Goal: Task Accomplishment & Management: Manage account settings

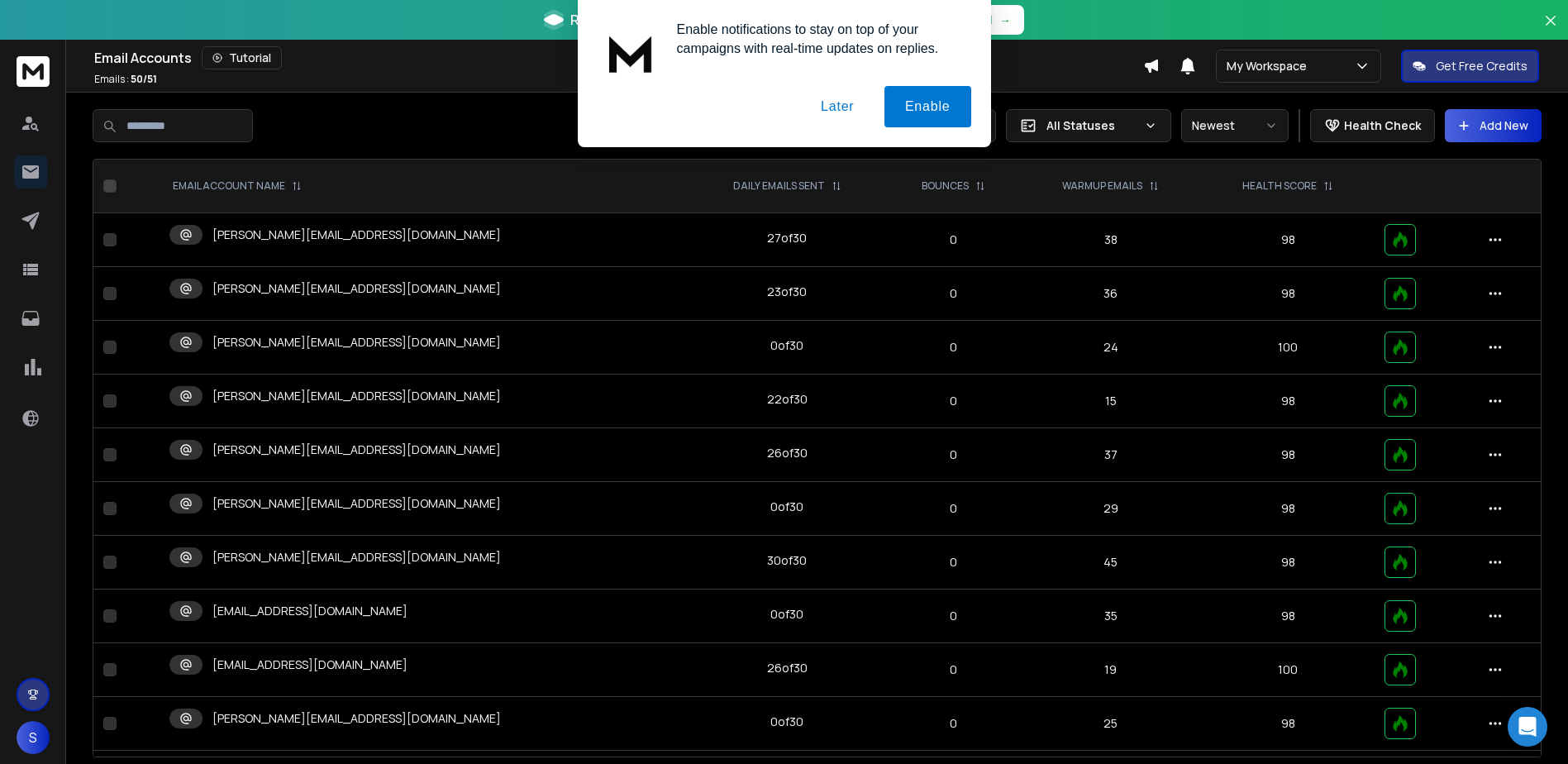
click at [834, 104] on button "Later" at bounding box center [837, 106] width 75 height 41
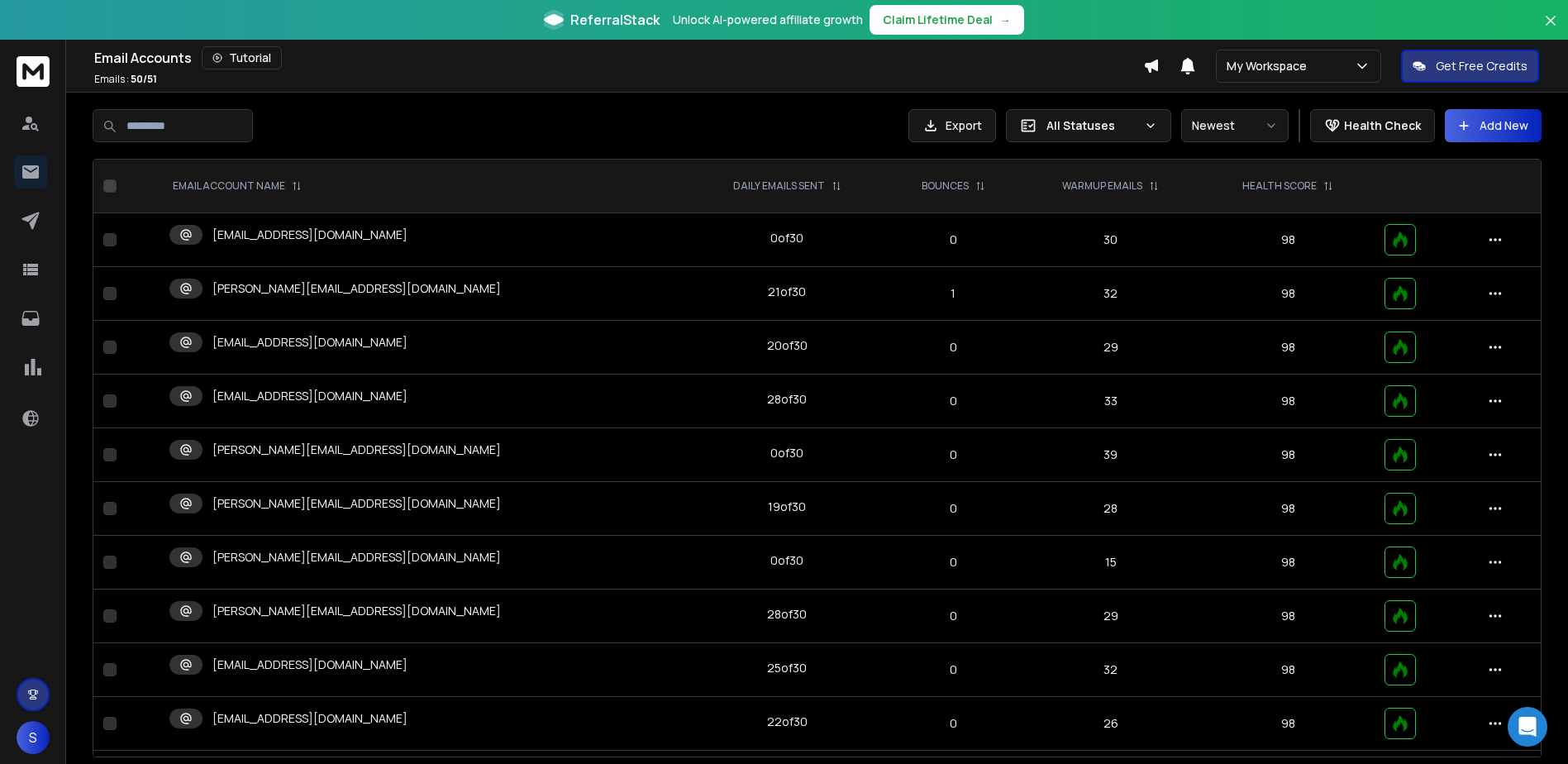
scroll to position [2182, 0]
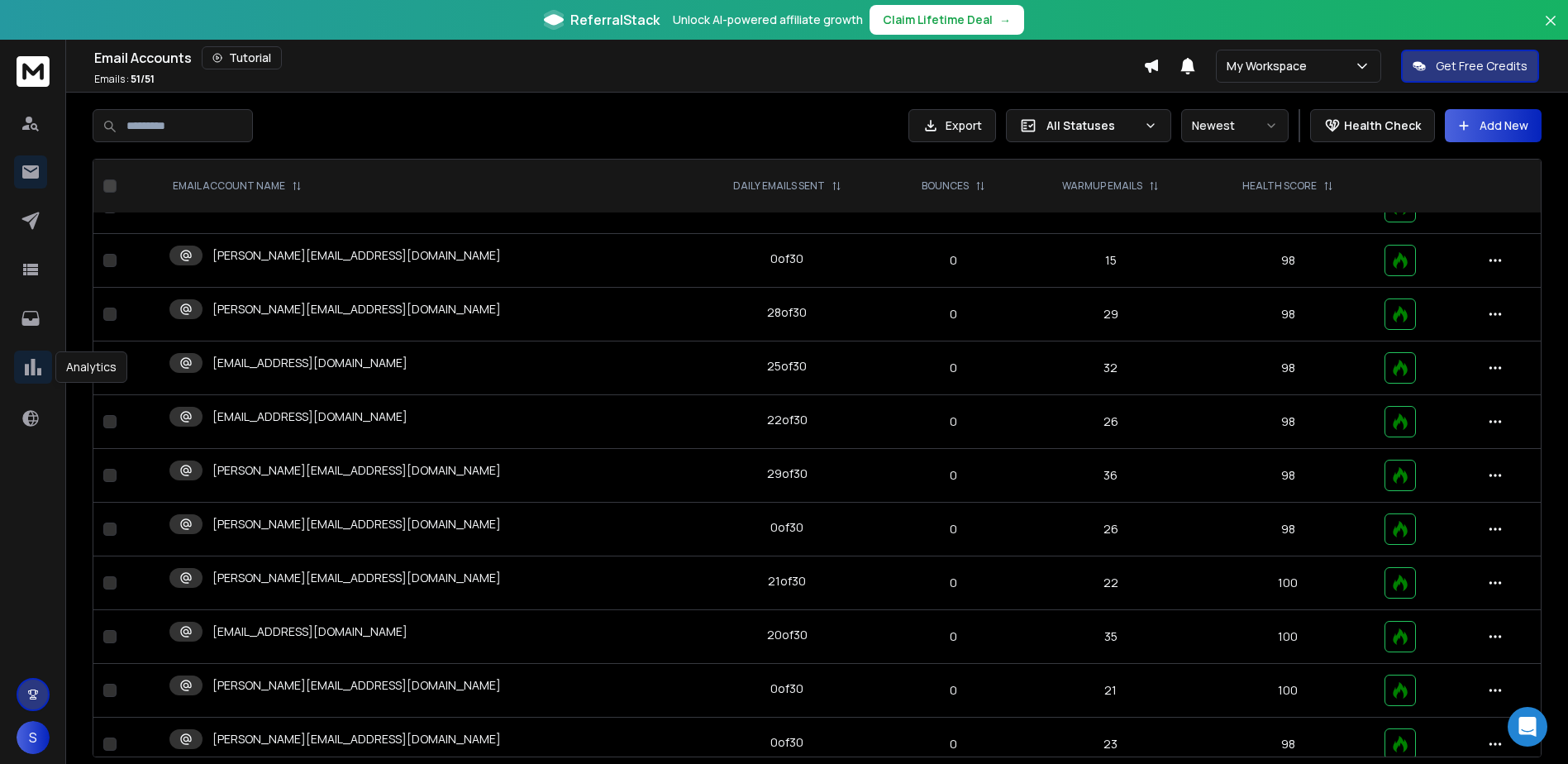
click at [42, 369] on icon at bounding box center [33, 367] width 25 height 25
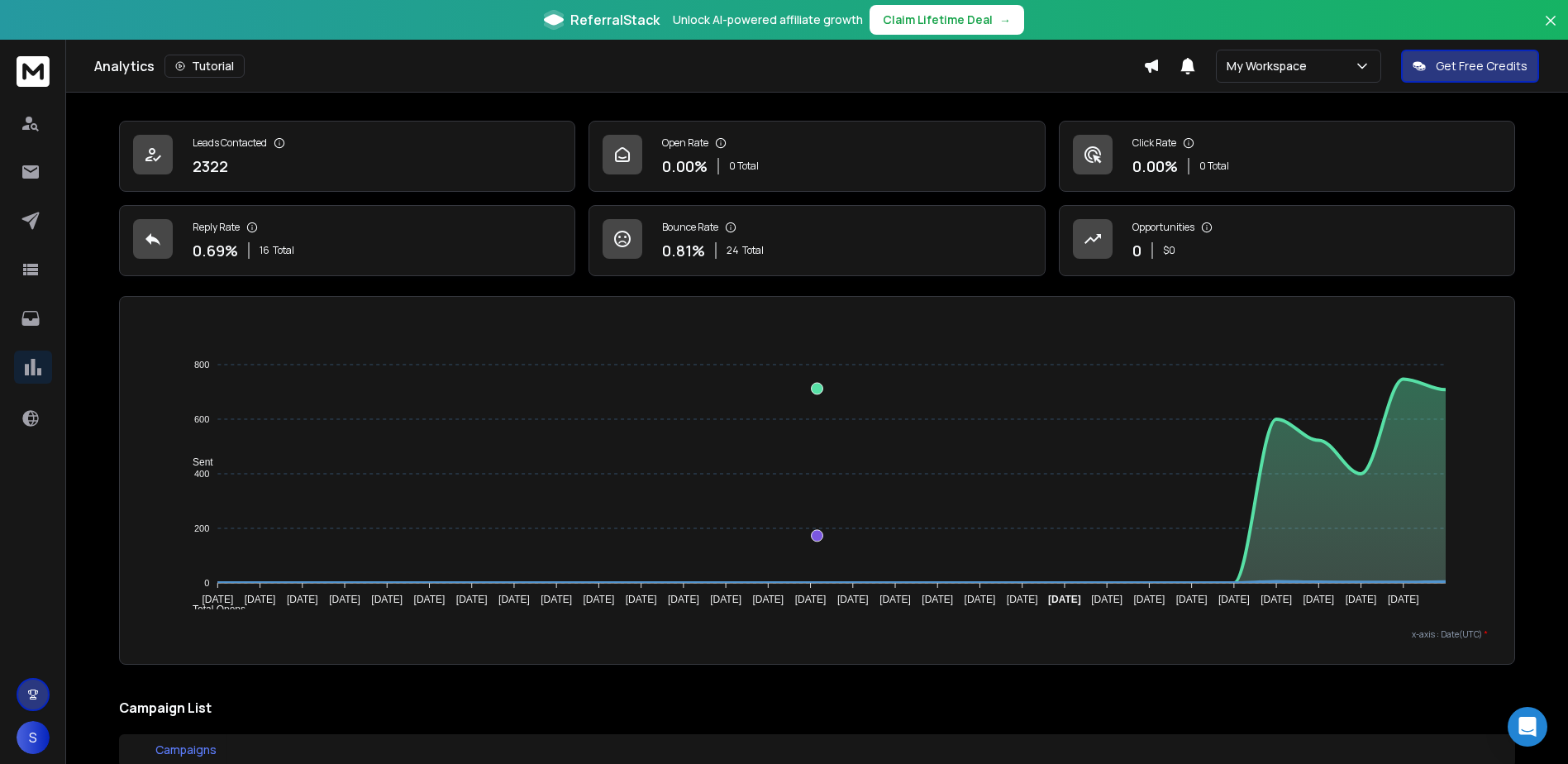
scroll to position [343, 0]
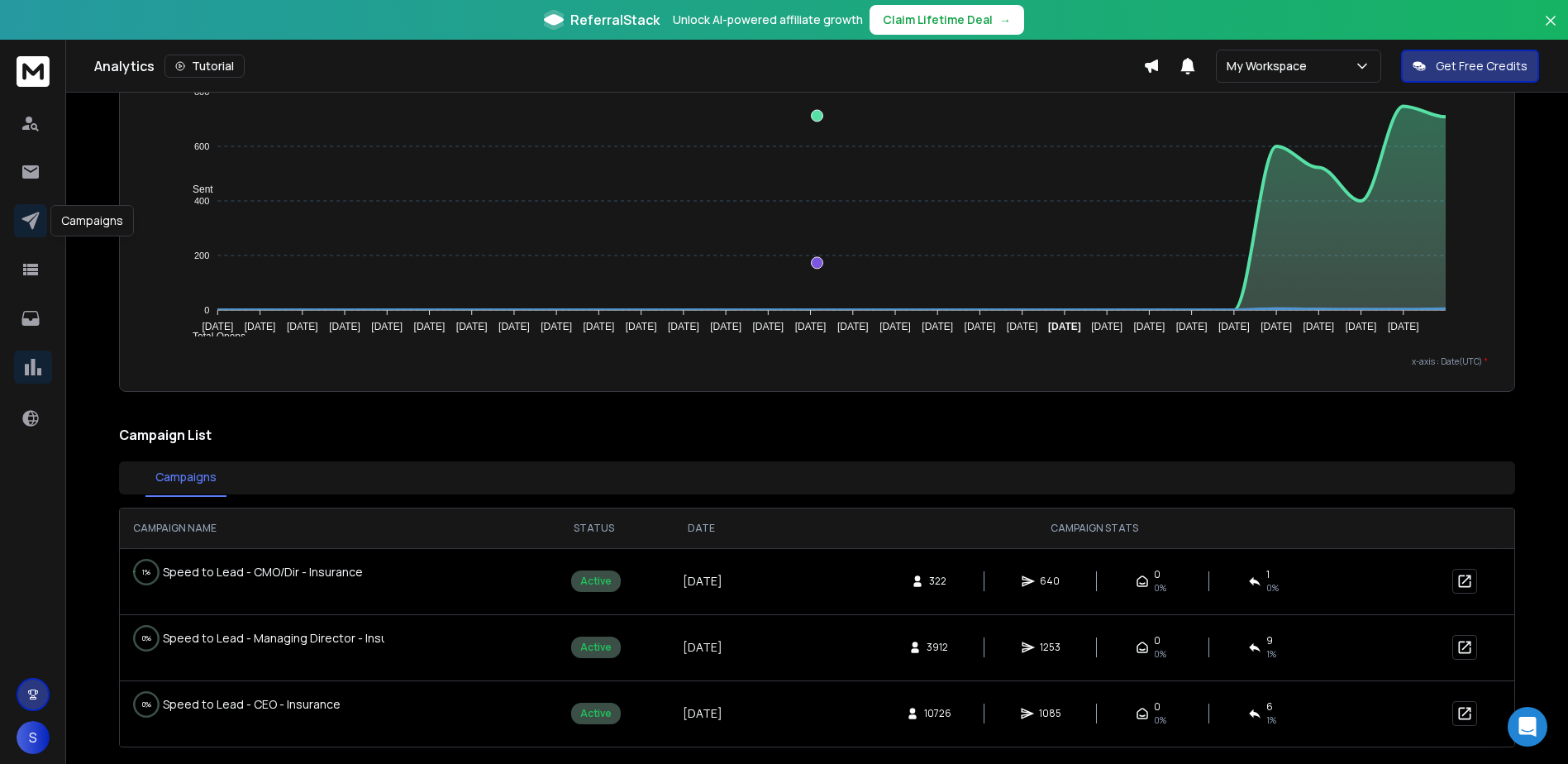
click at [38, 218] on icon at bounding box center [30, 220] width 20 height 20
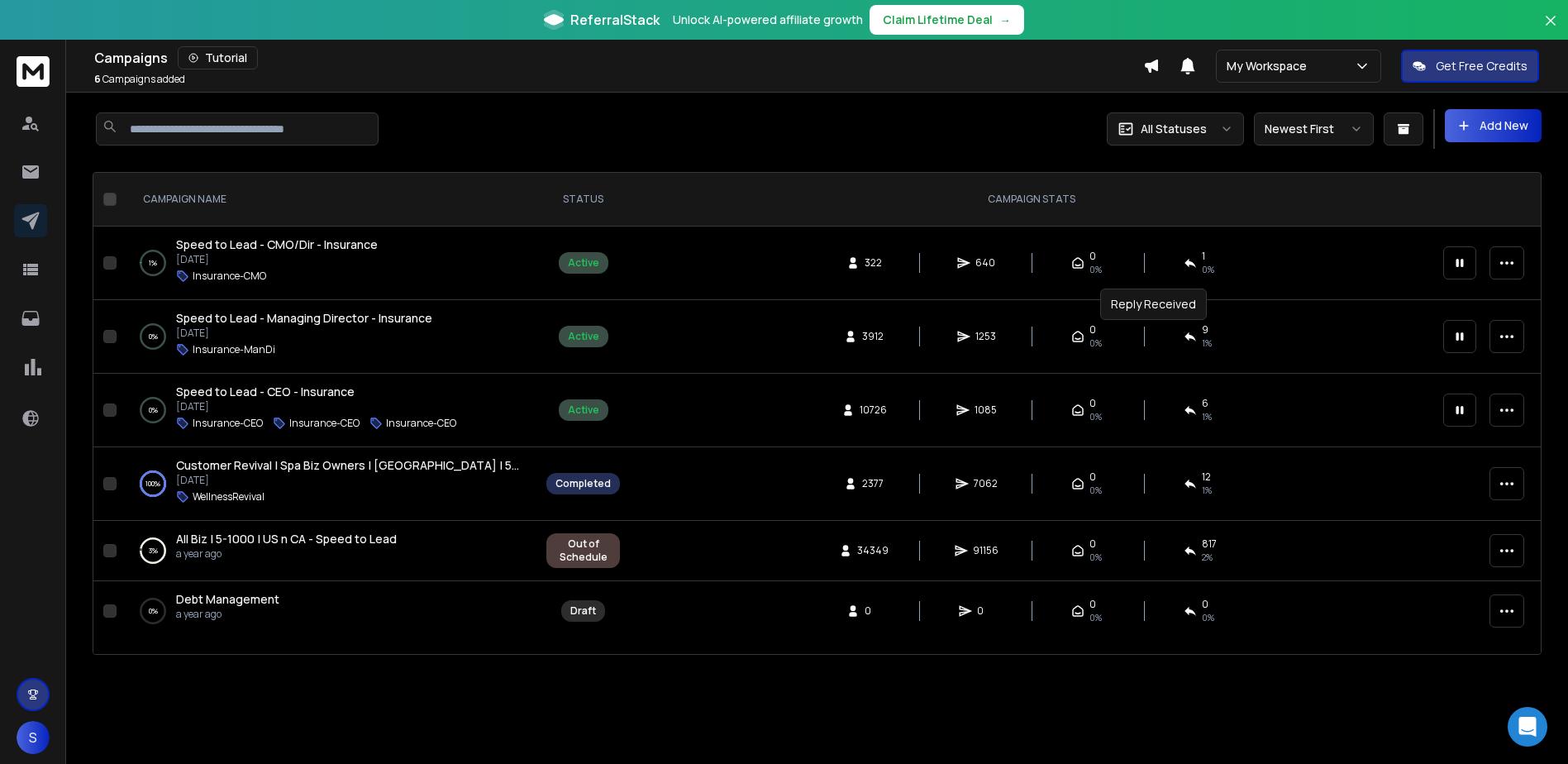
click at [1183, 332] on icon at bounding box center [1189, 336] width 15 height 15
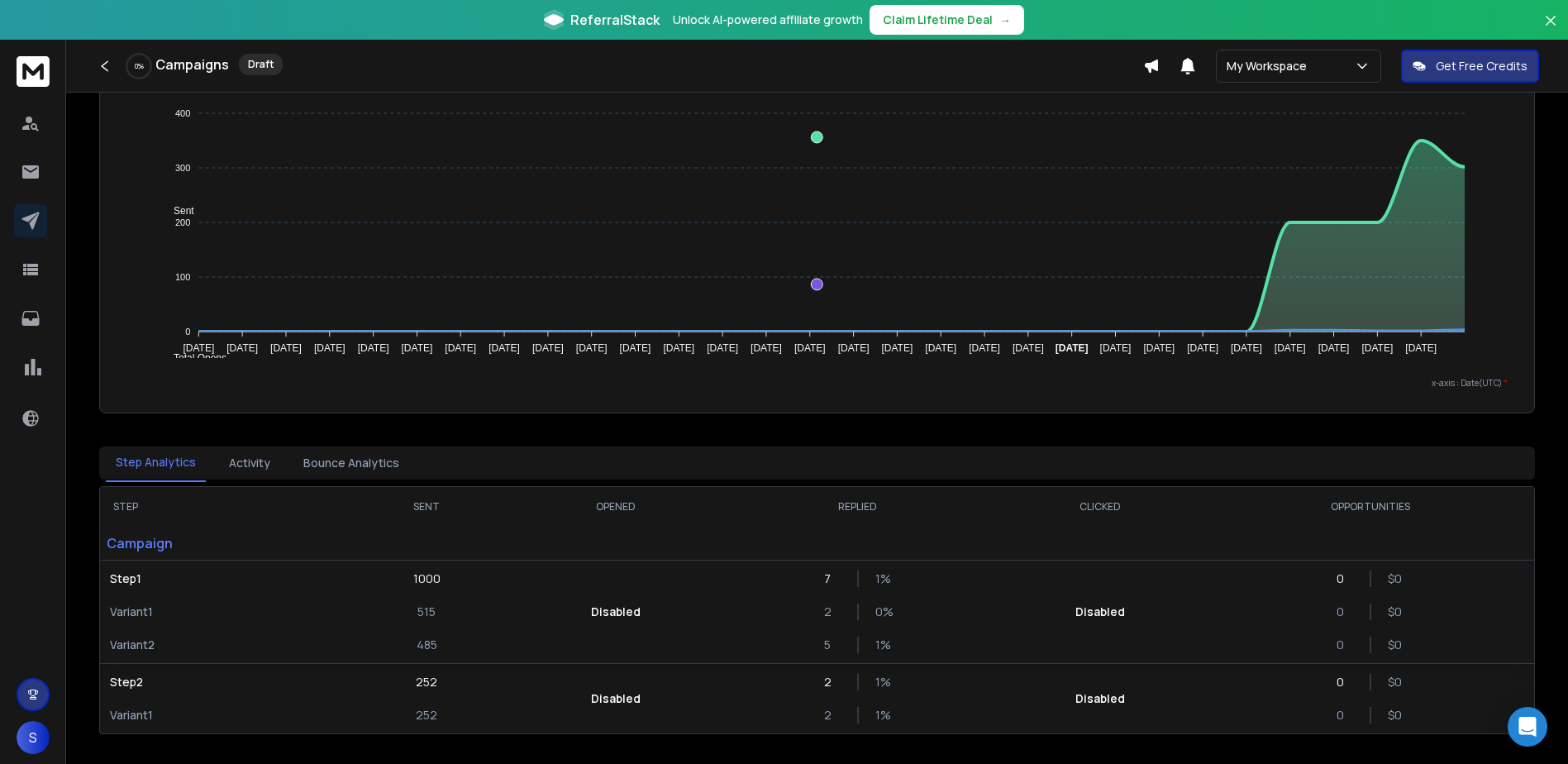
scroll to position [413, 0]
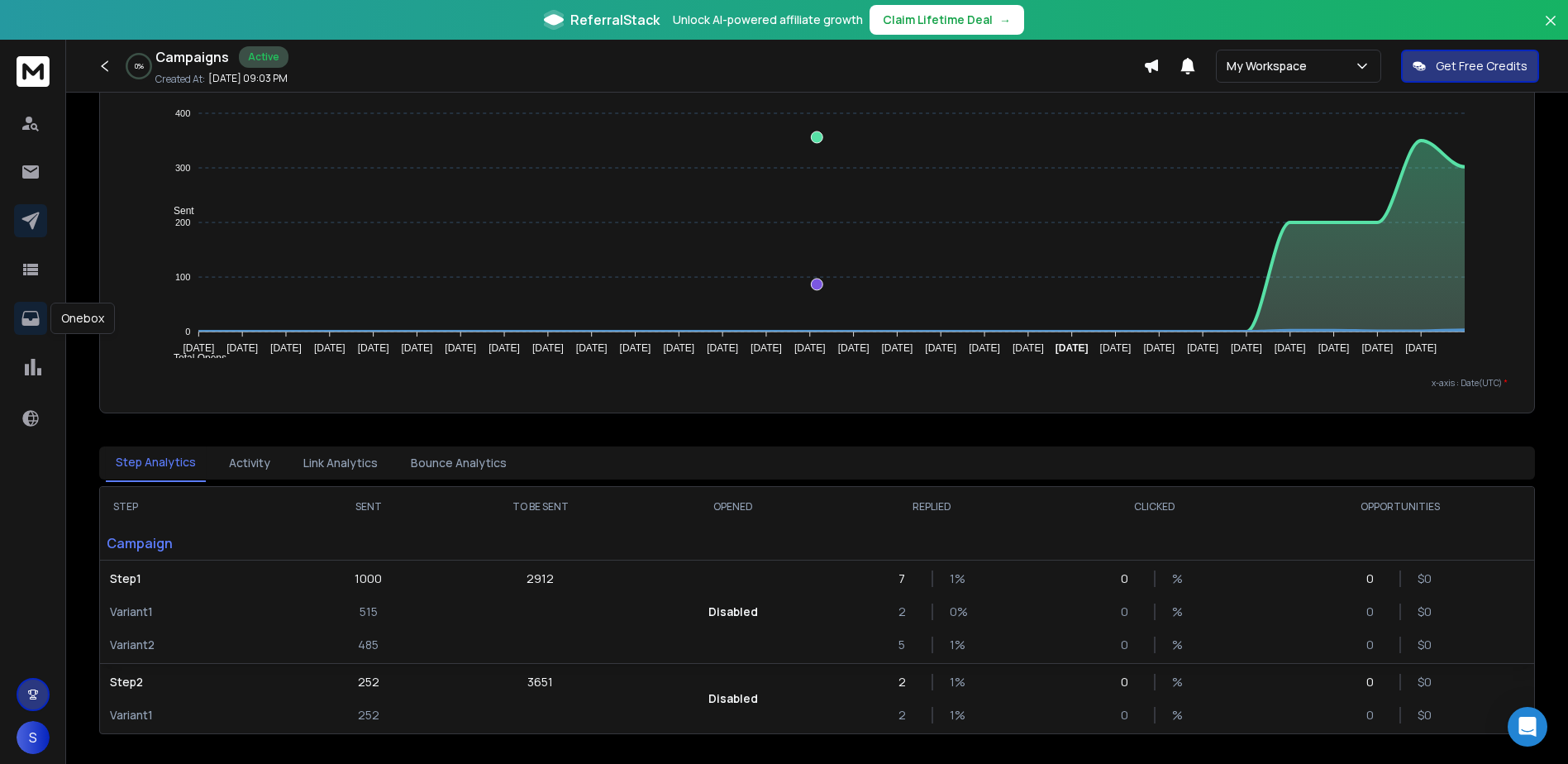
click at [29, 316] on icon at bounding box center [30, 318] width 20 height 20
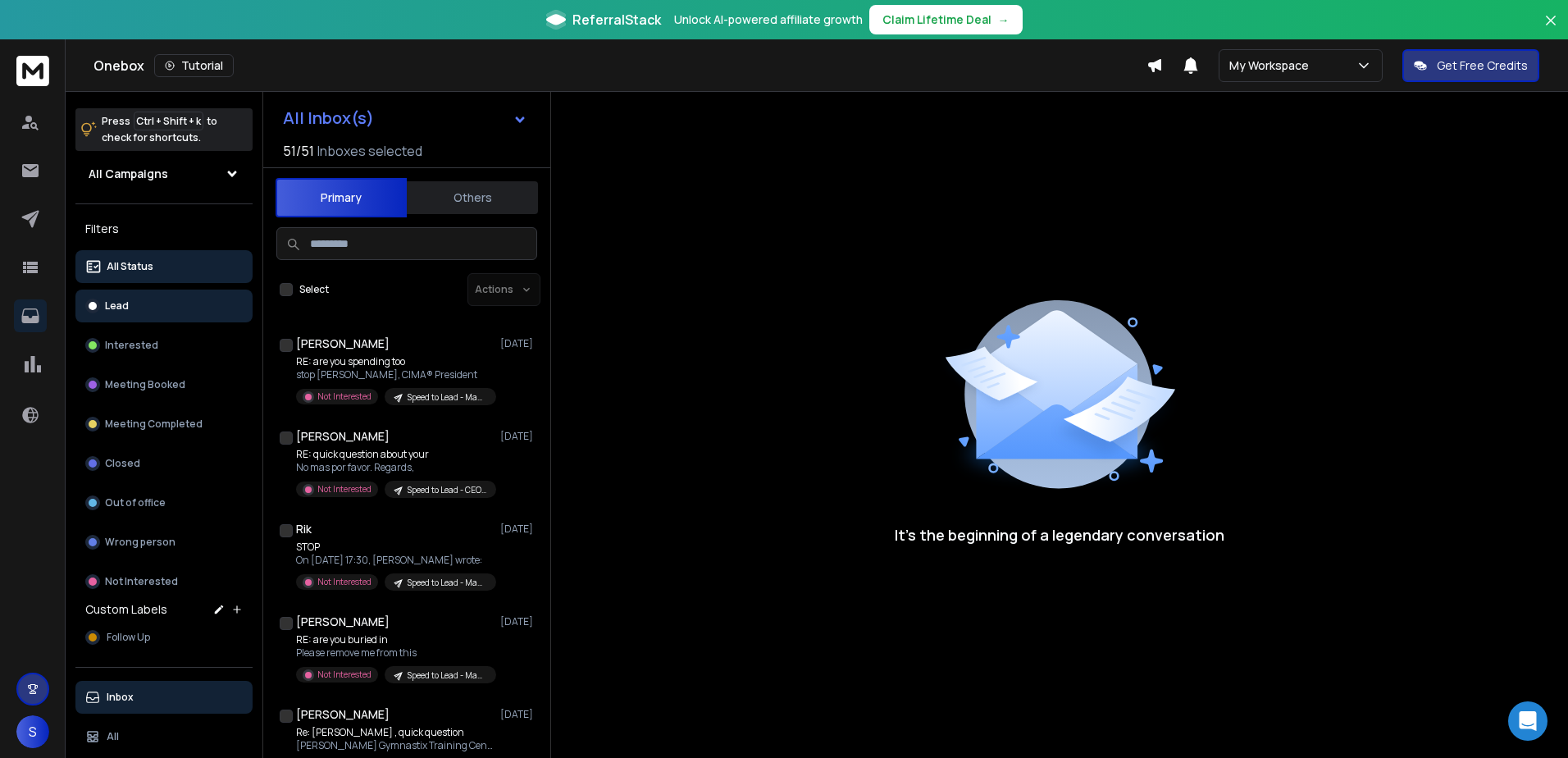
click at [139, 306] on button "Lead" at bounding box center [164, 306] width 177 height 33
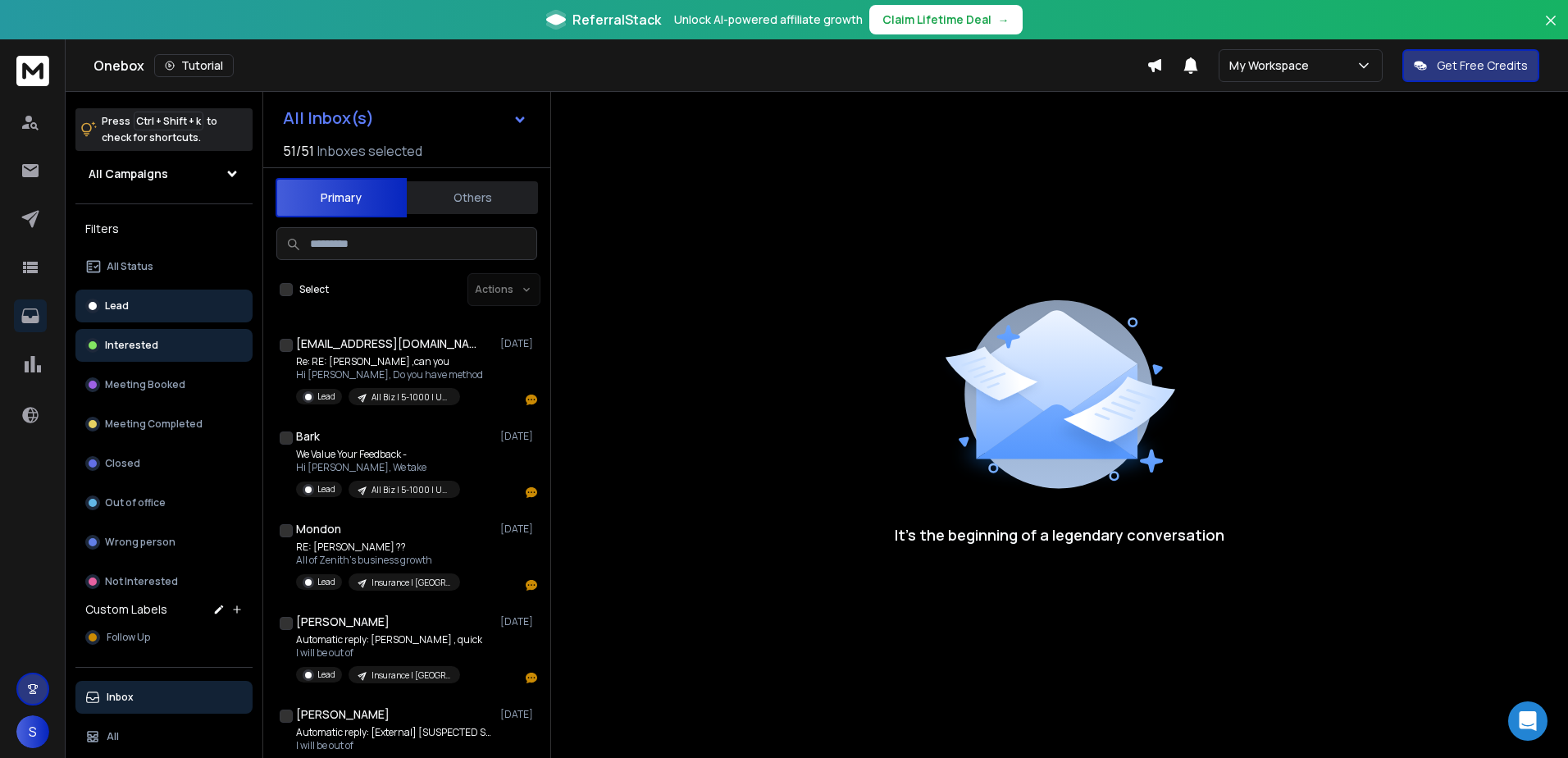
click at [147, 342] on p "Interested" at bounding box center [132, 345] width 54 height 13
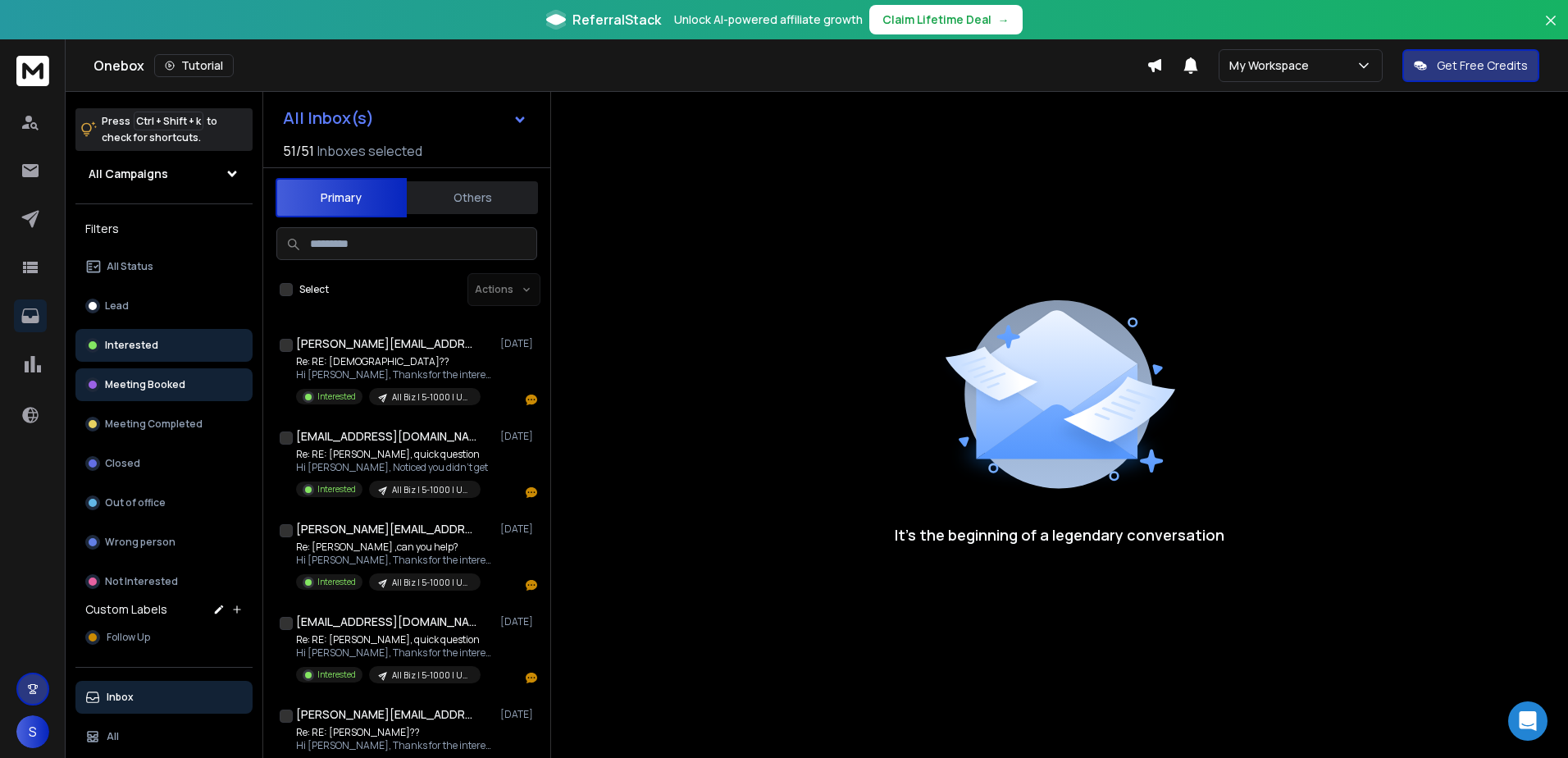
click at [150, 383] on p "Meeting Booked" at bounding box center [145, 384] width 81 height 13
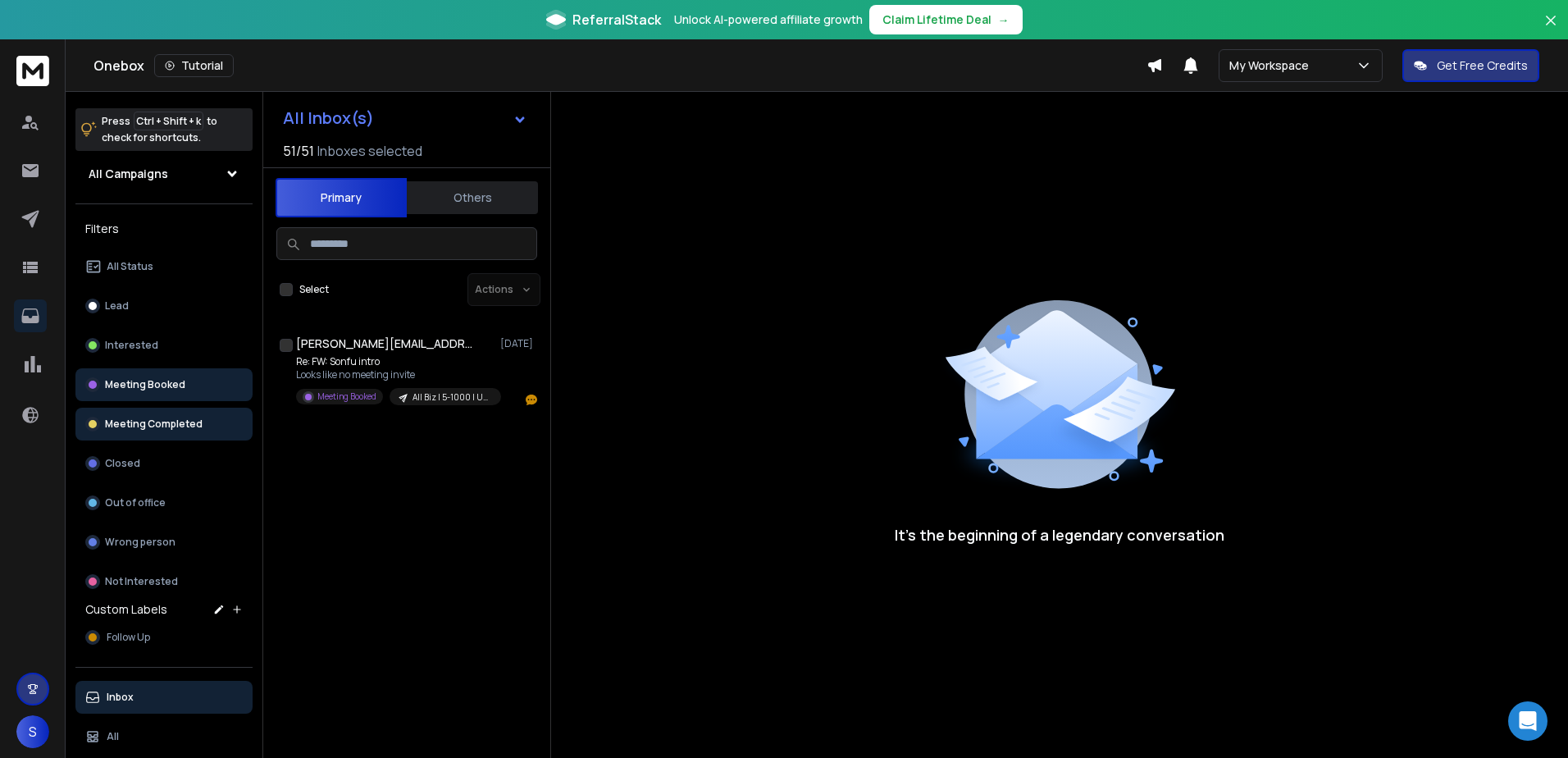
click at [151, 412] on button "Meeting Completed" at bounding box center [164, 424] width 177 height 33
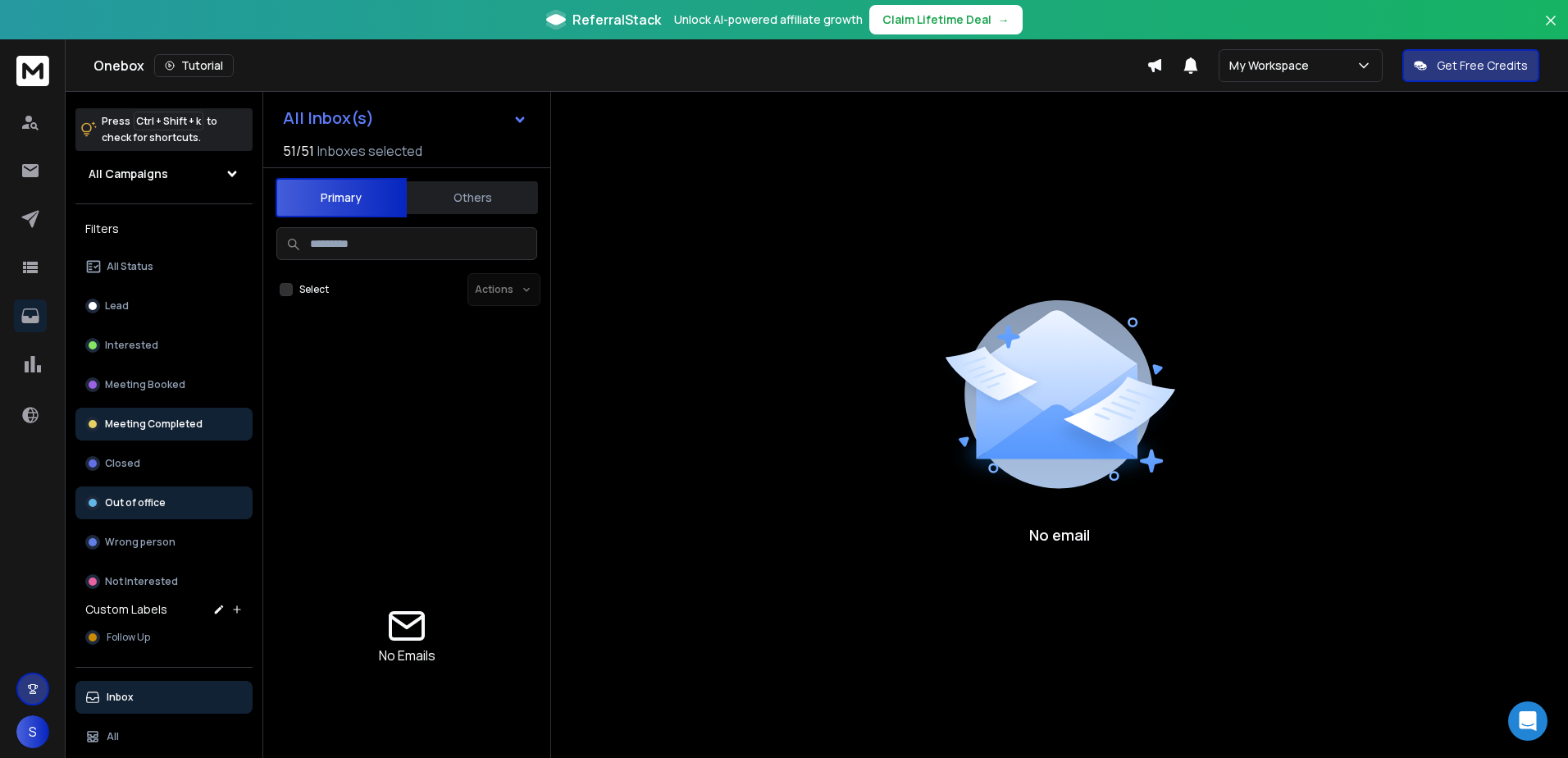
click at [144, 500] on p "Out of office" at bounding box center [135, 502] width 60 height 13
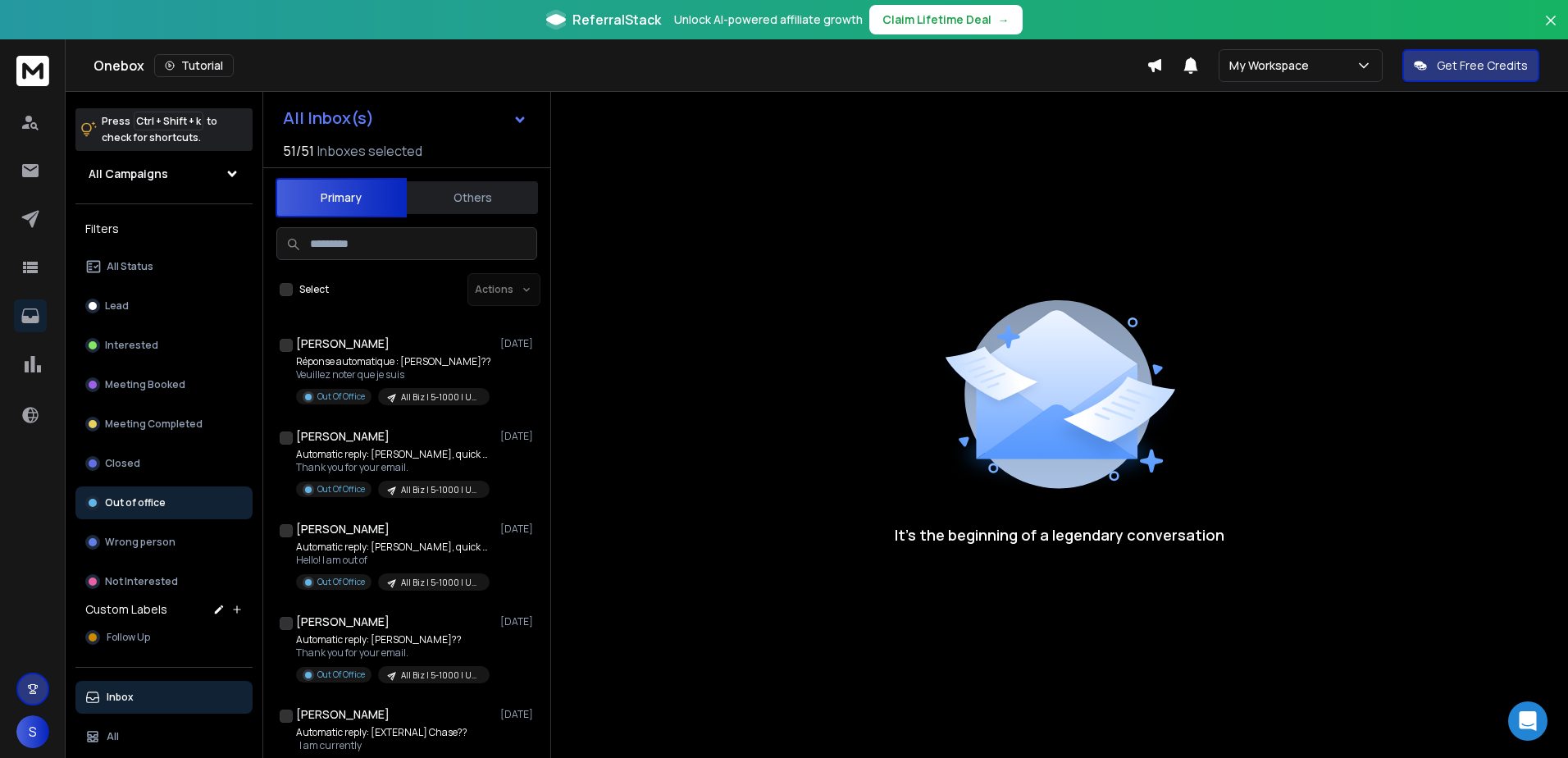
click at [184, 124] on span "Ctrl + Shift + k" at bounding box center [168, 121] width 70 height 19
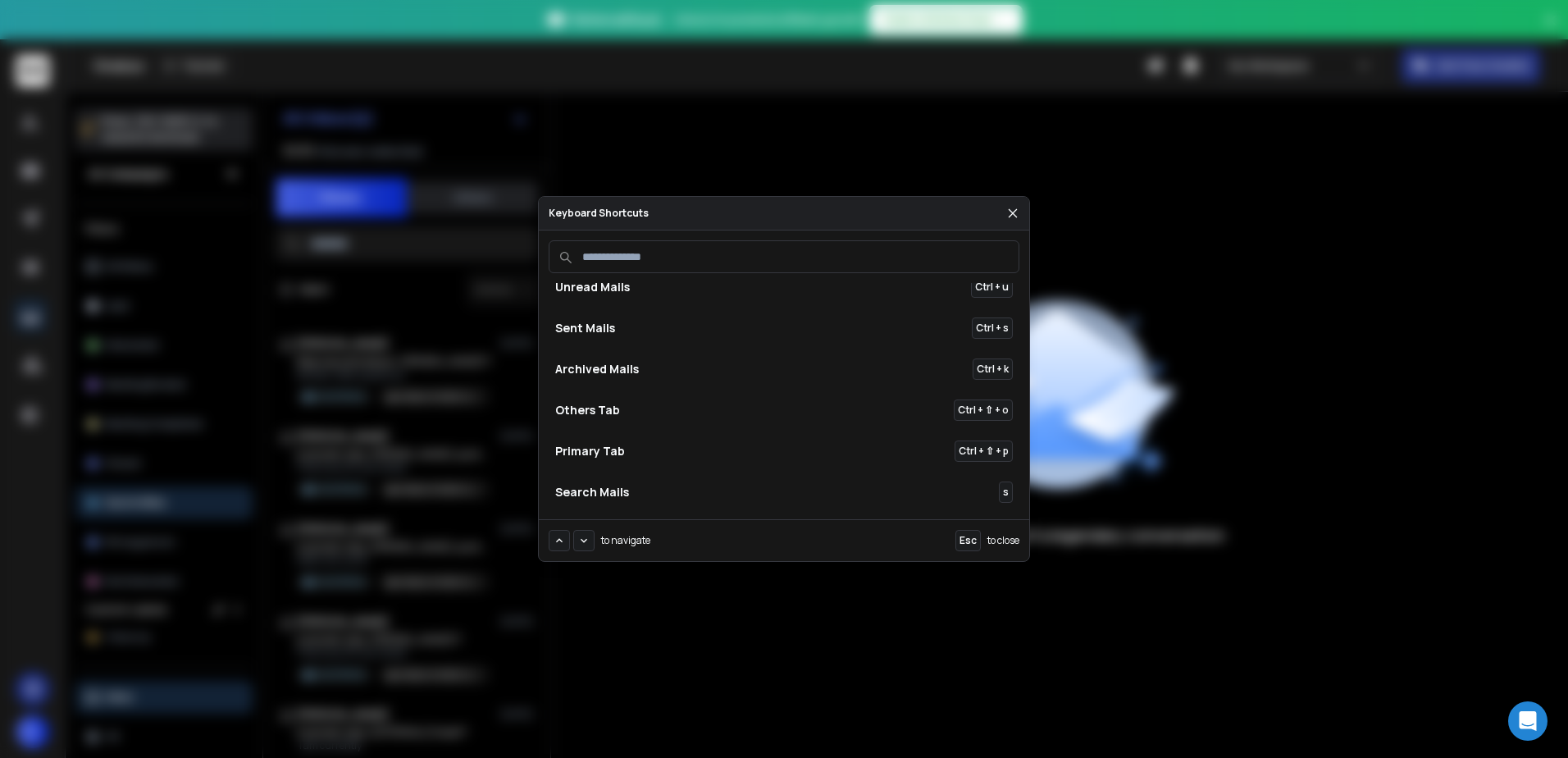
scroll to position [200, 0]
click at [1014, 210] on icon at bounding box center [1012, 212] width 13 height 13
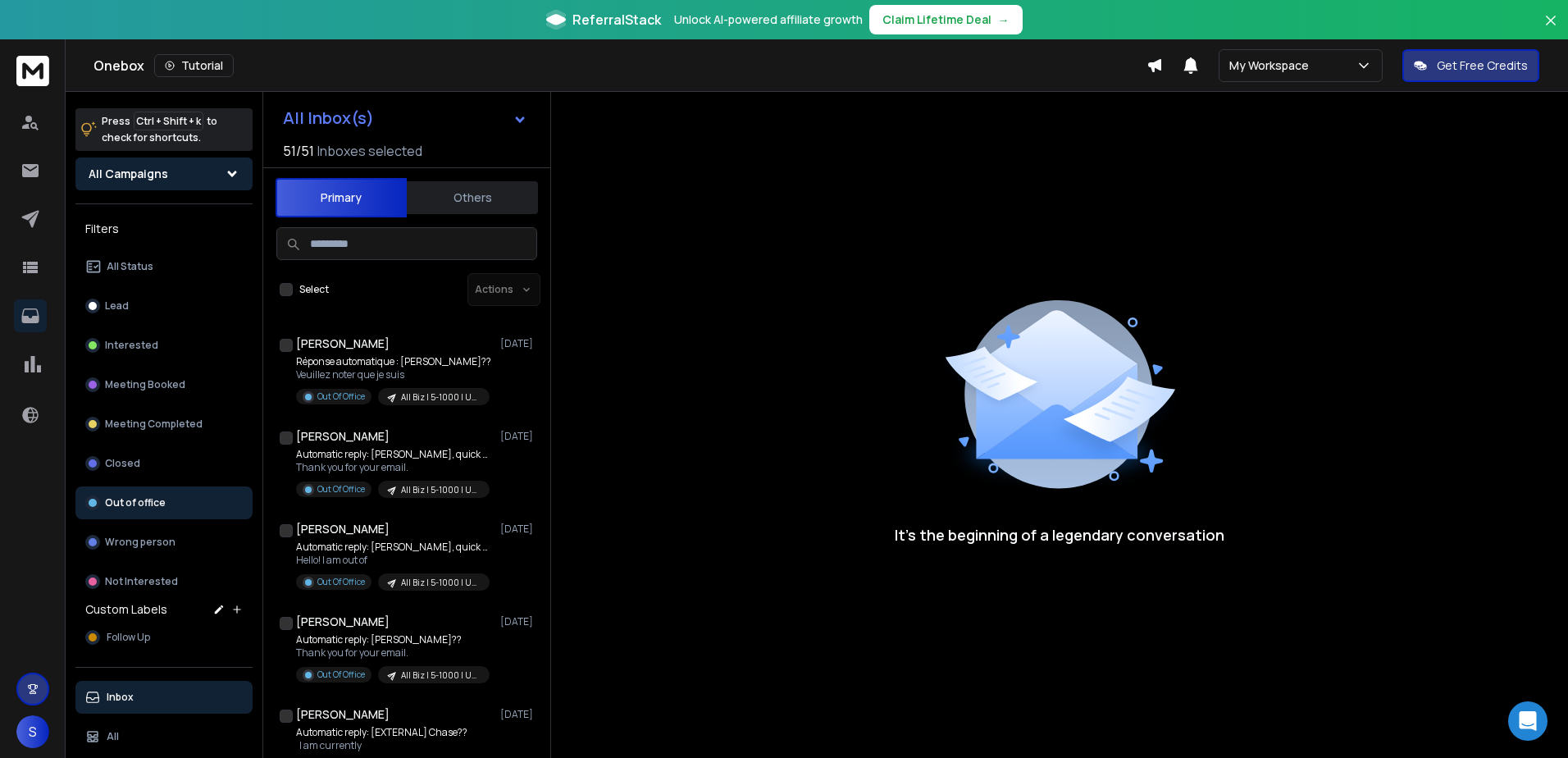
click at [113, 175] on h1 "All Campaigns" at bounding box center [128, 173] width 80 height 16
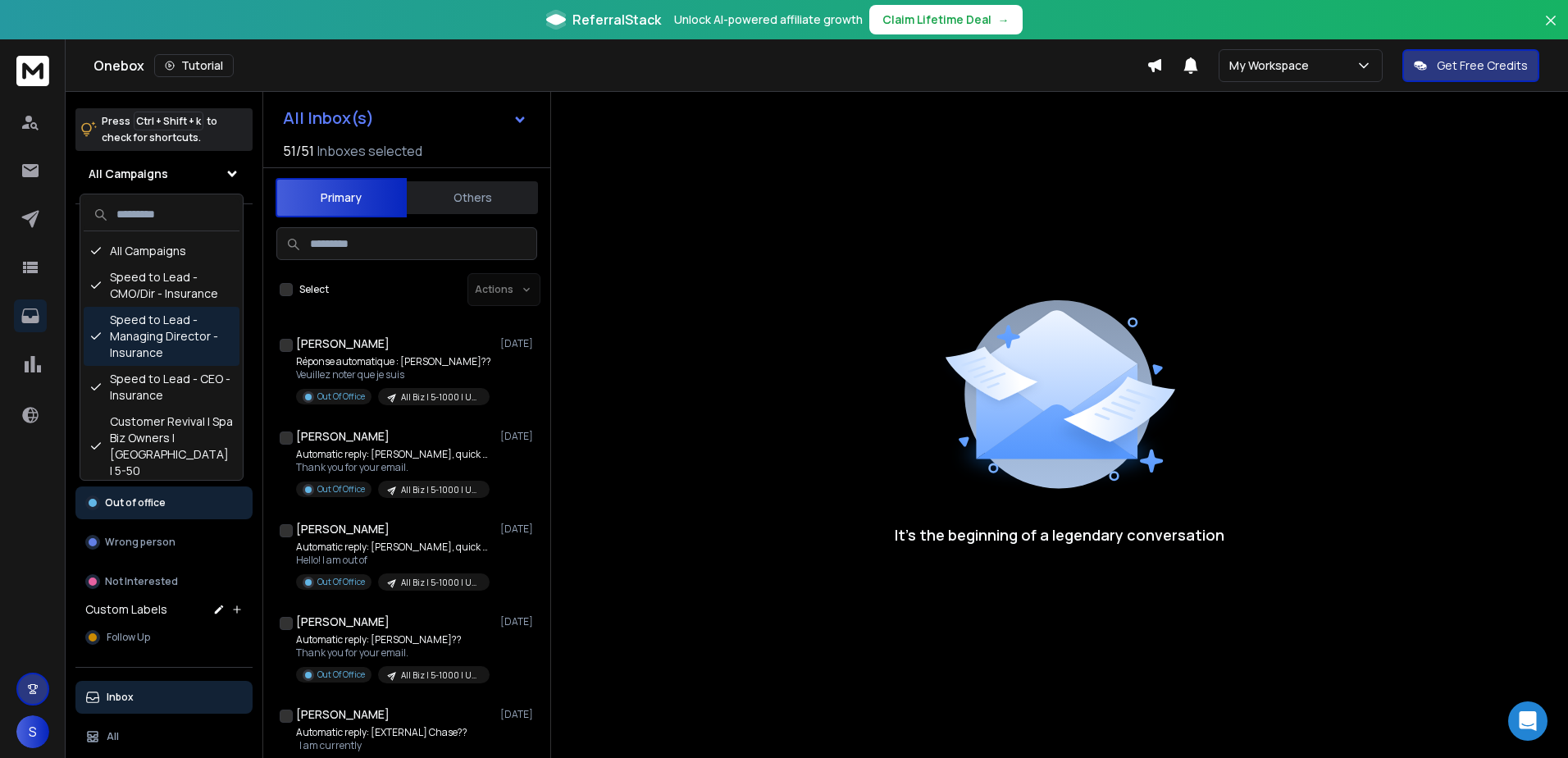
scroll to position [59, 0]
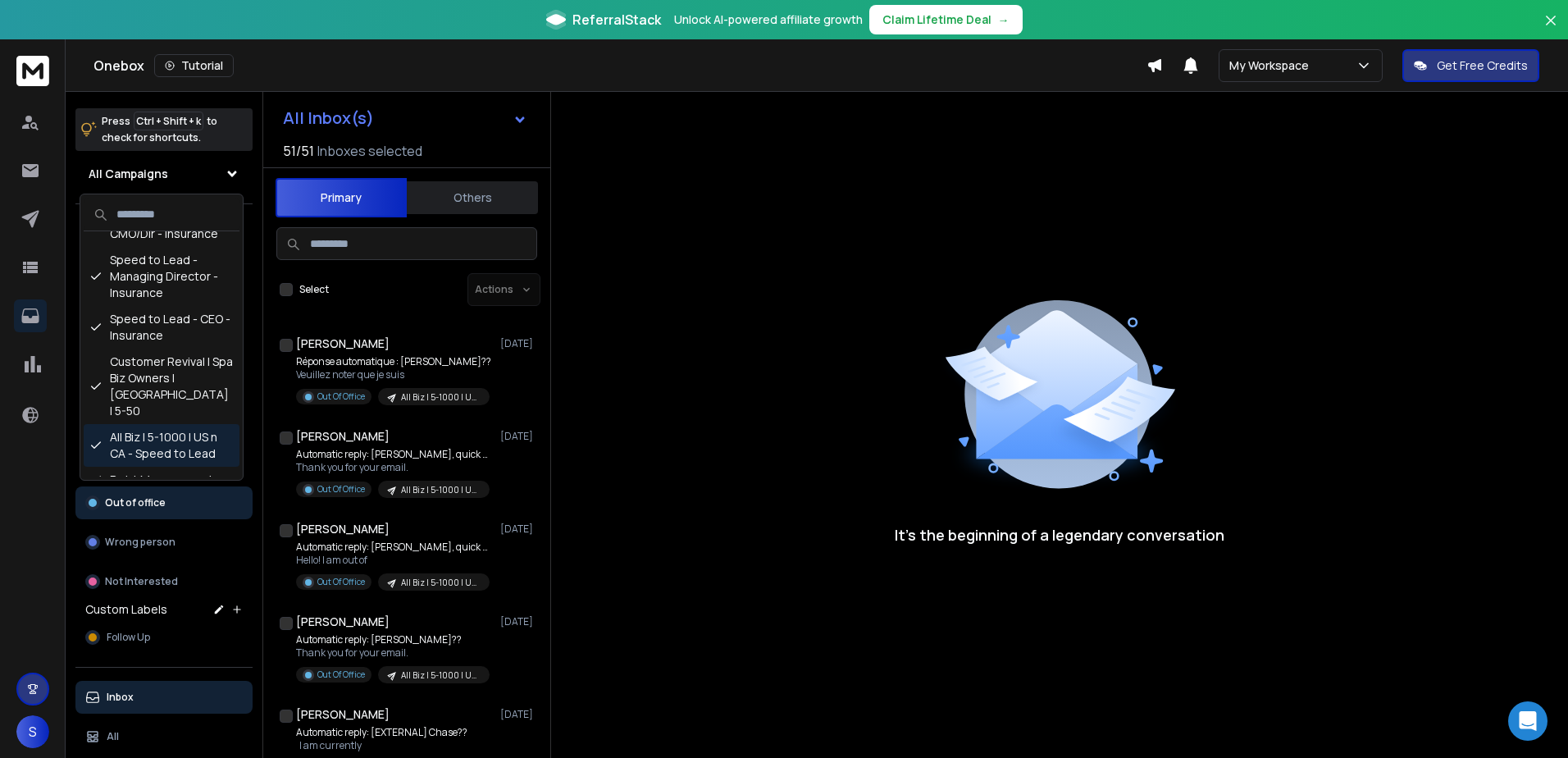
click at [119, 428] on div "All Biz | 5-1000 | US n CA - Speed to Lead" at bounding box center [161, 445] width 156 height 42
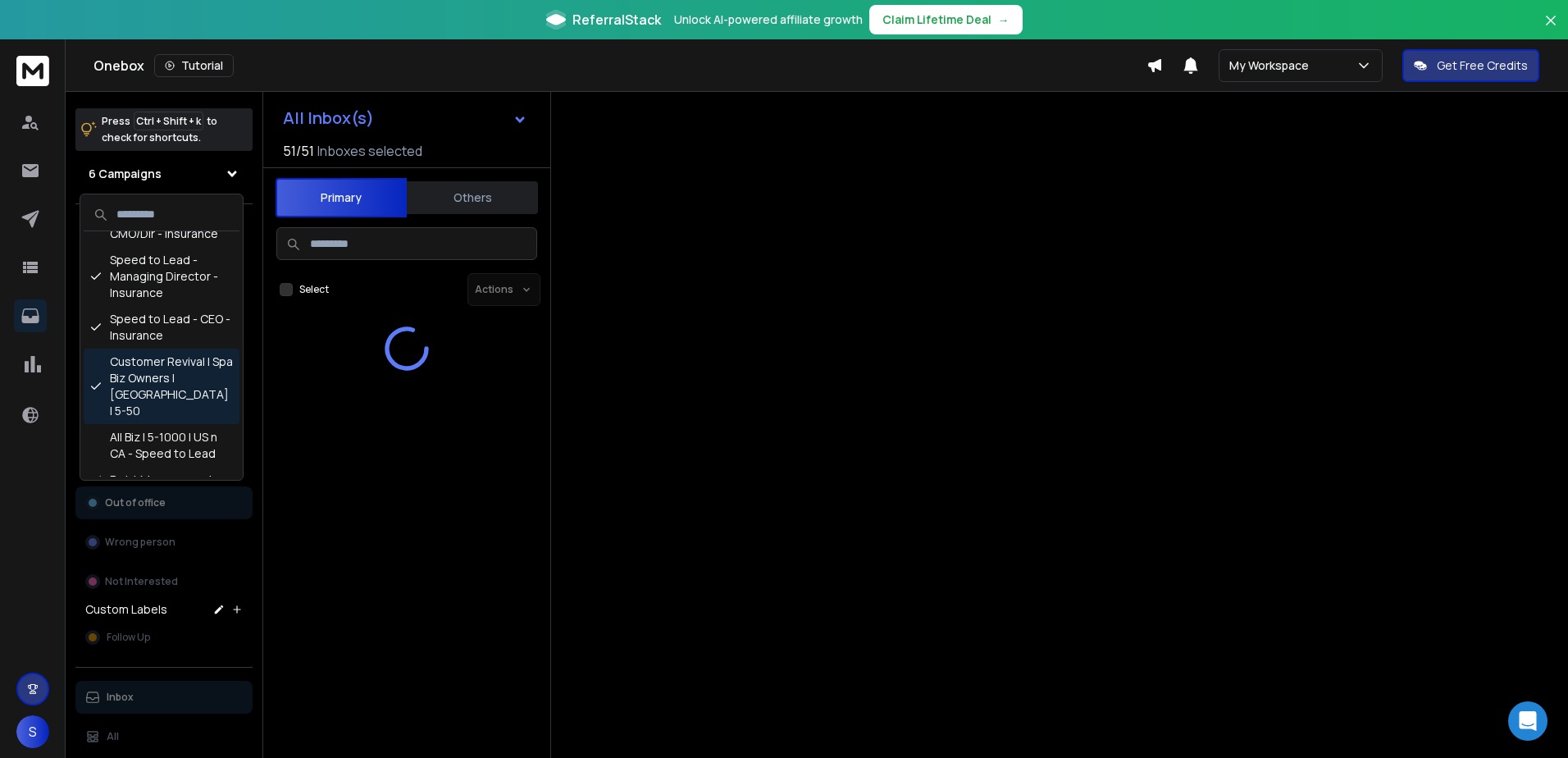
click at [132, 377] on div "Customer Revival | Spa Biz Owners | [GEOGRAPHIC_DATA] | 5-50" at bounding box center [161, 386] width 156 height 76
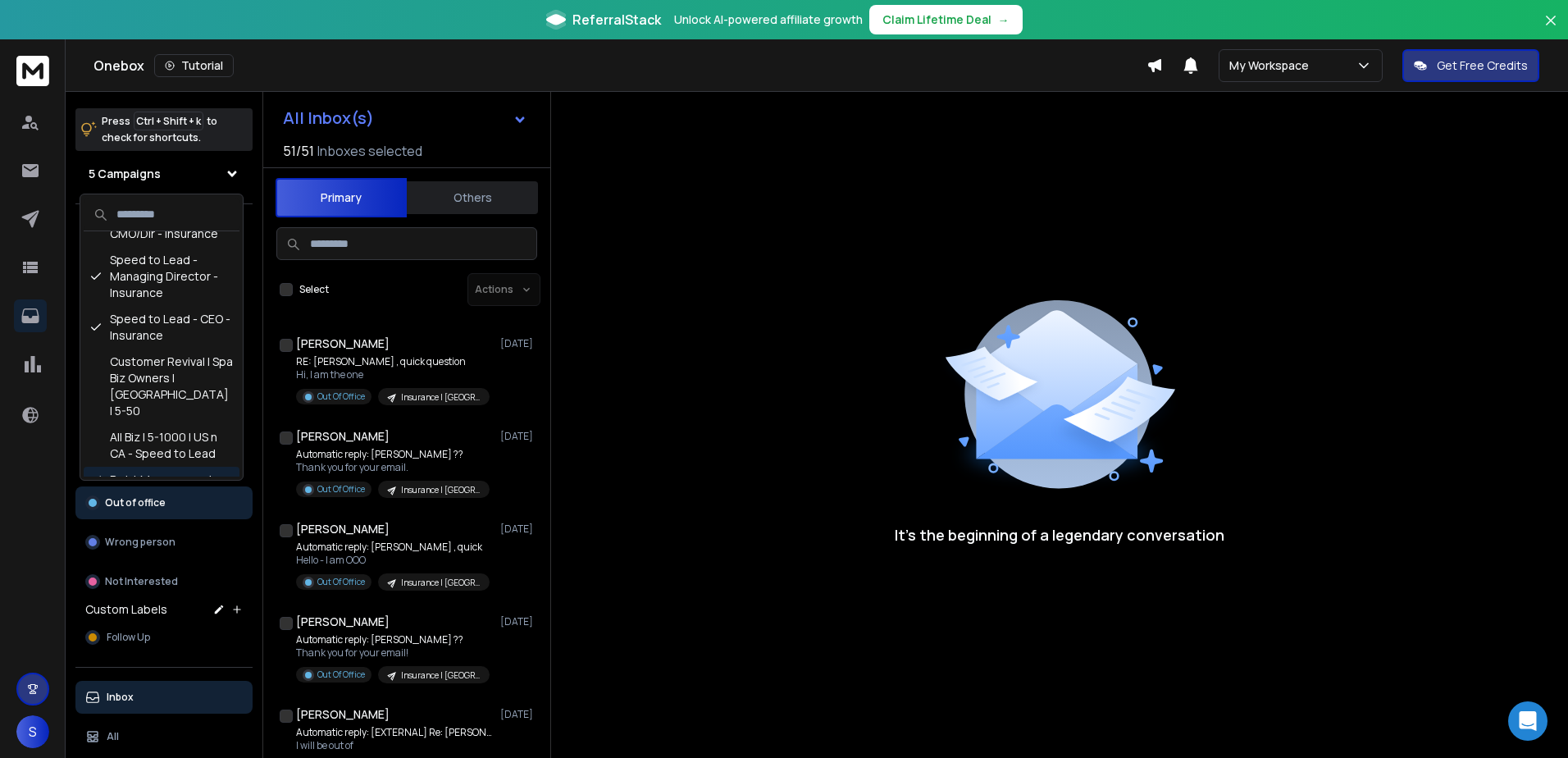
click at [122, 473] on div "Debt Management" at bounding box center [161, 479] width 156 height 26
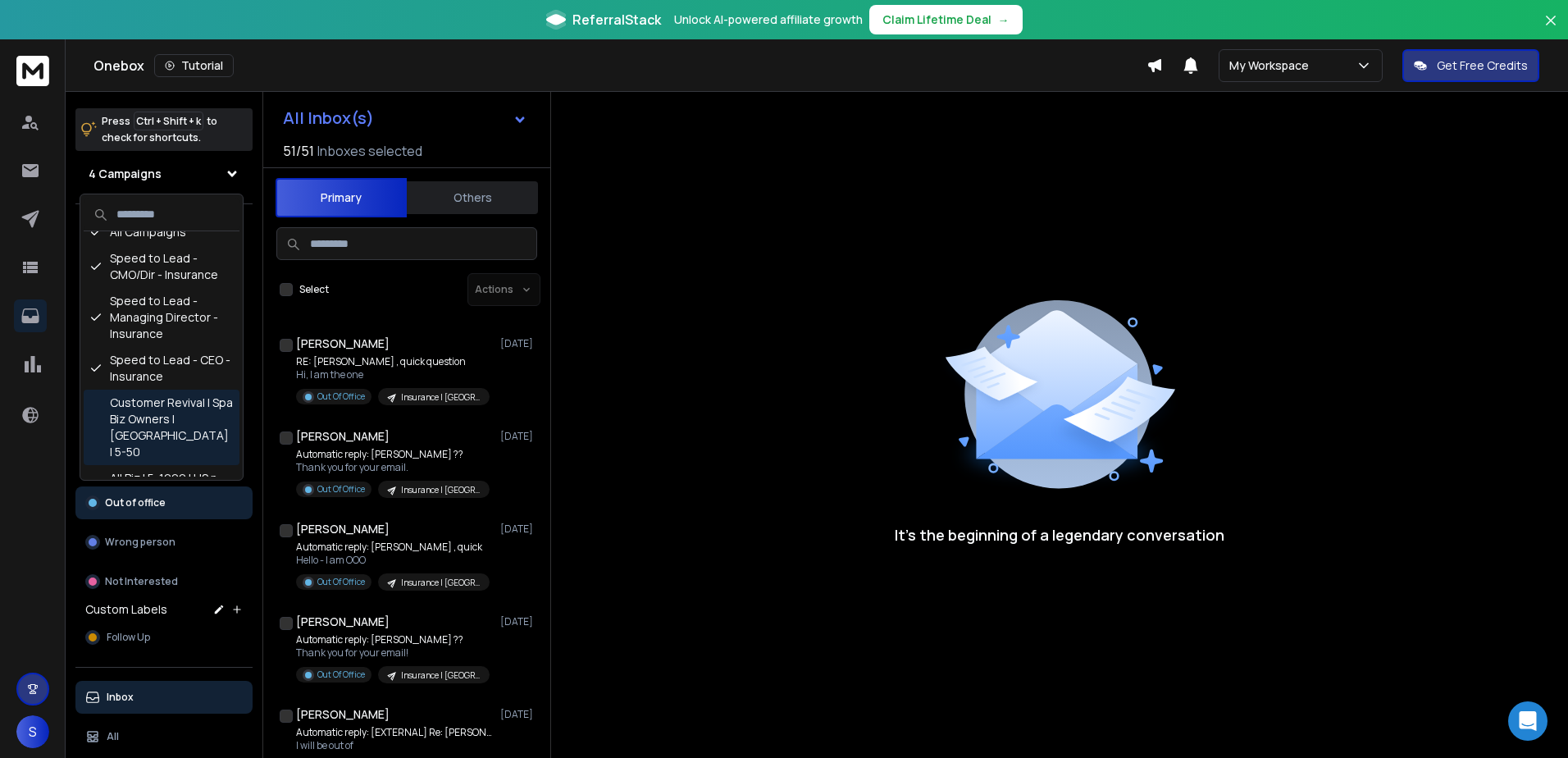
scroll to position [0, 0]
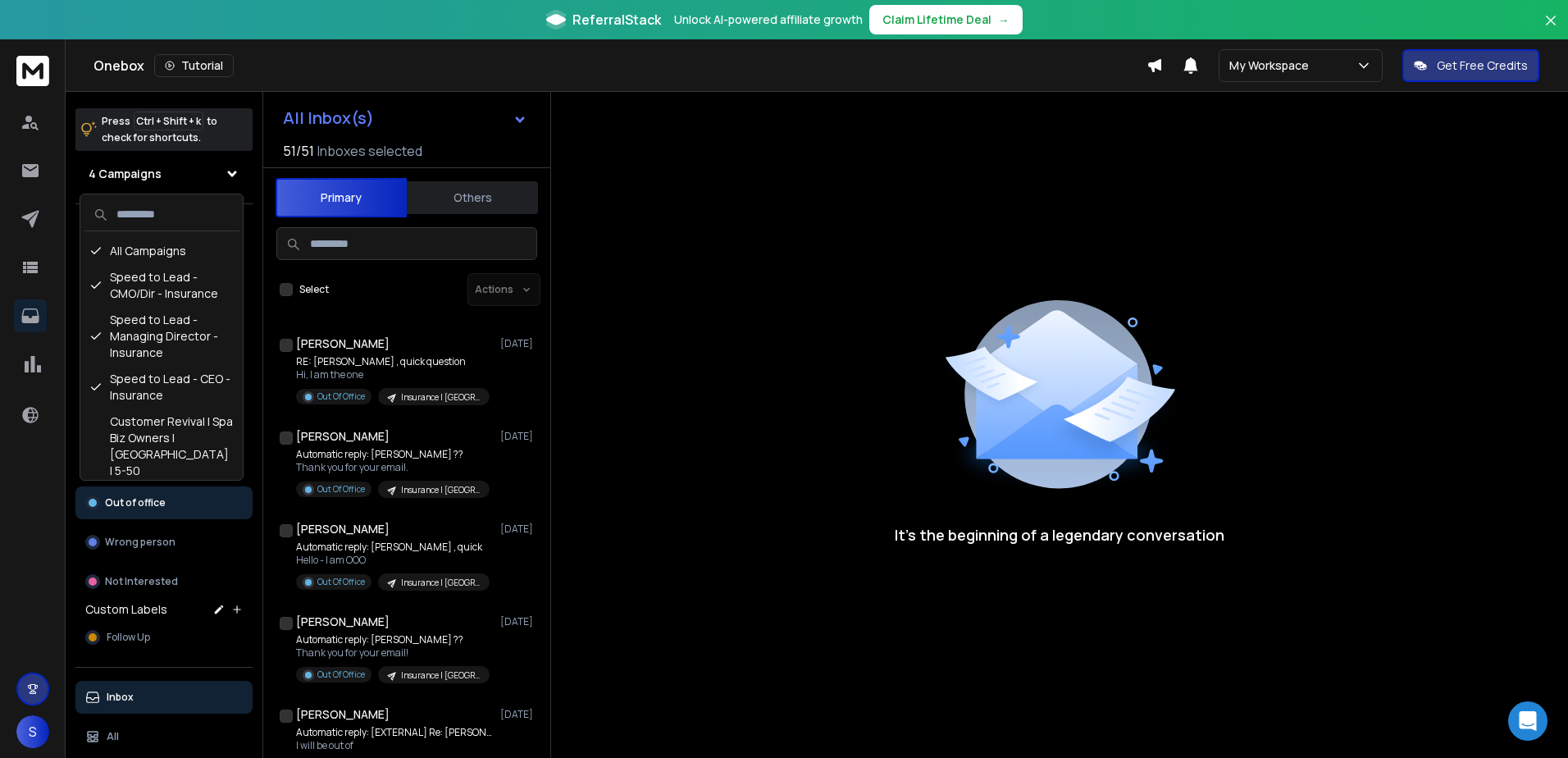
click at [587, 336] on div "It’s the beginning of a legendary conversation" at bounding box center [1060, 414] width 1017 height 644
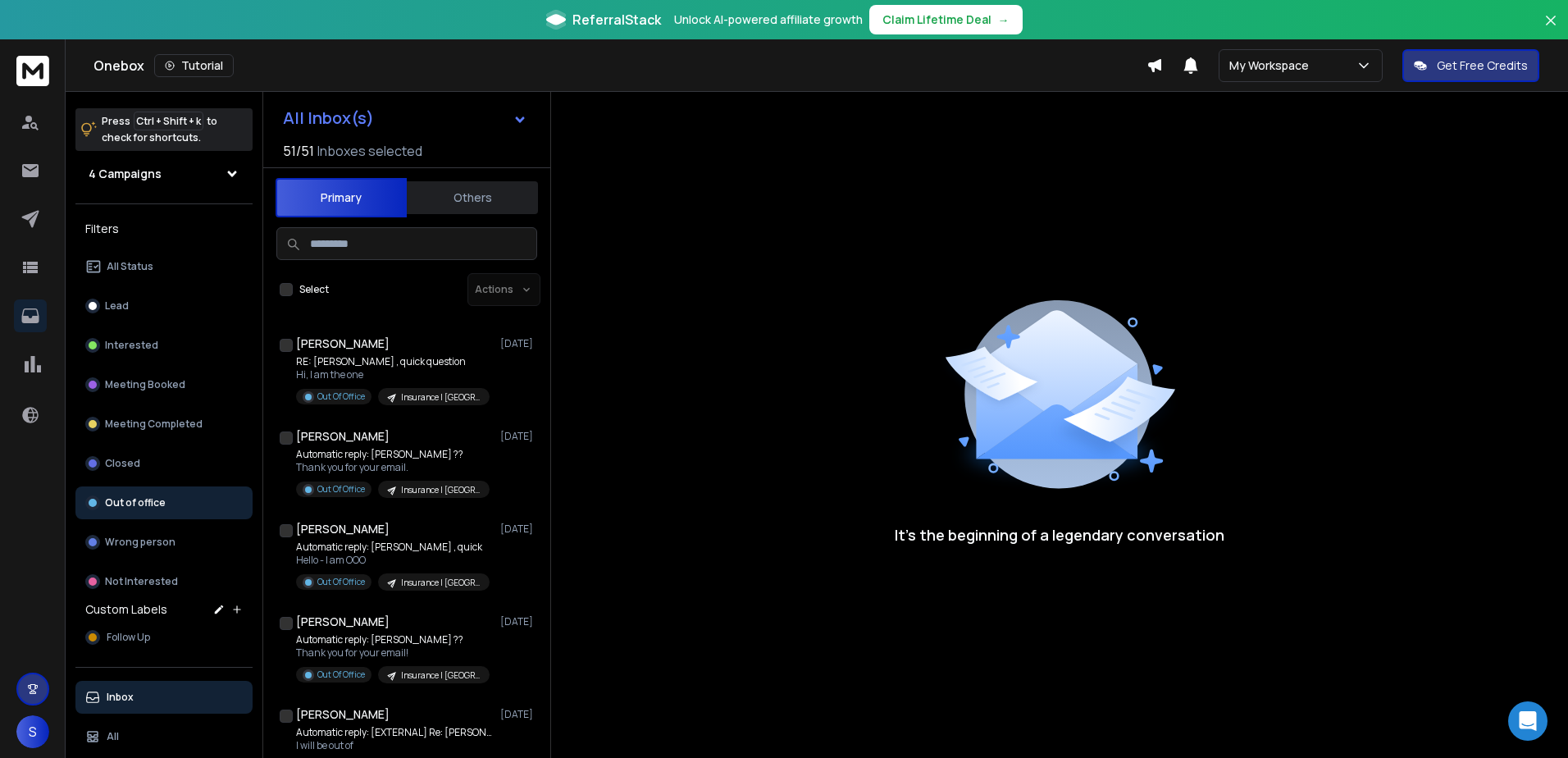
click at [140, 256] on button "All Status" at bounding box center [164, 266] width 177 height 33
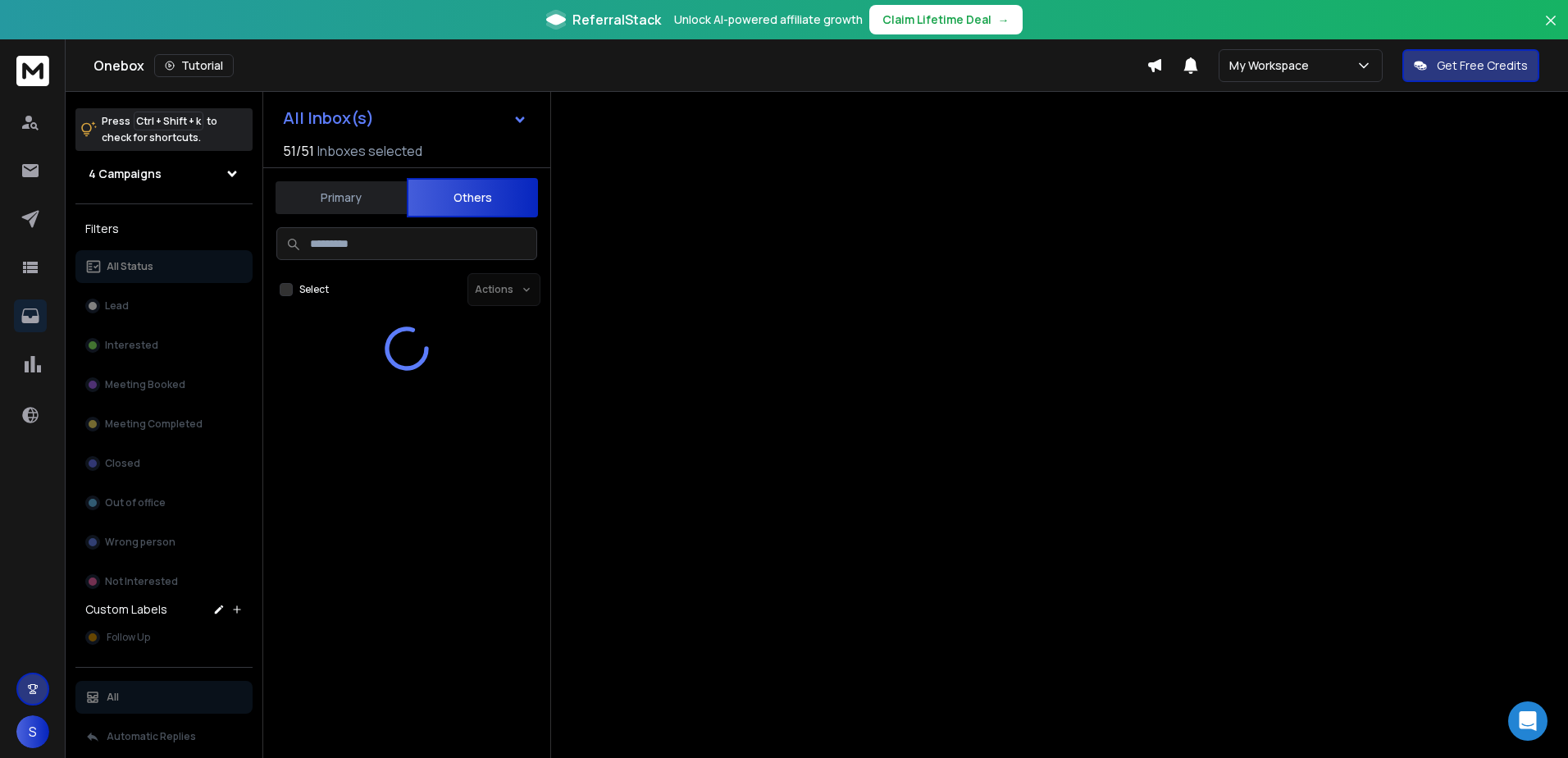
click at [461, 189] on button "Others" at bounding box center [473, 197] width 131 height 39
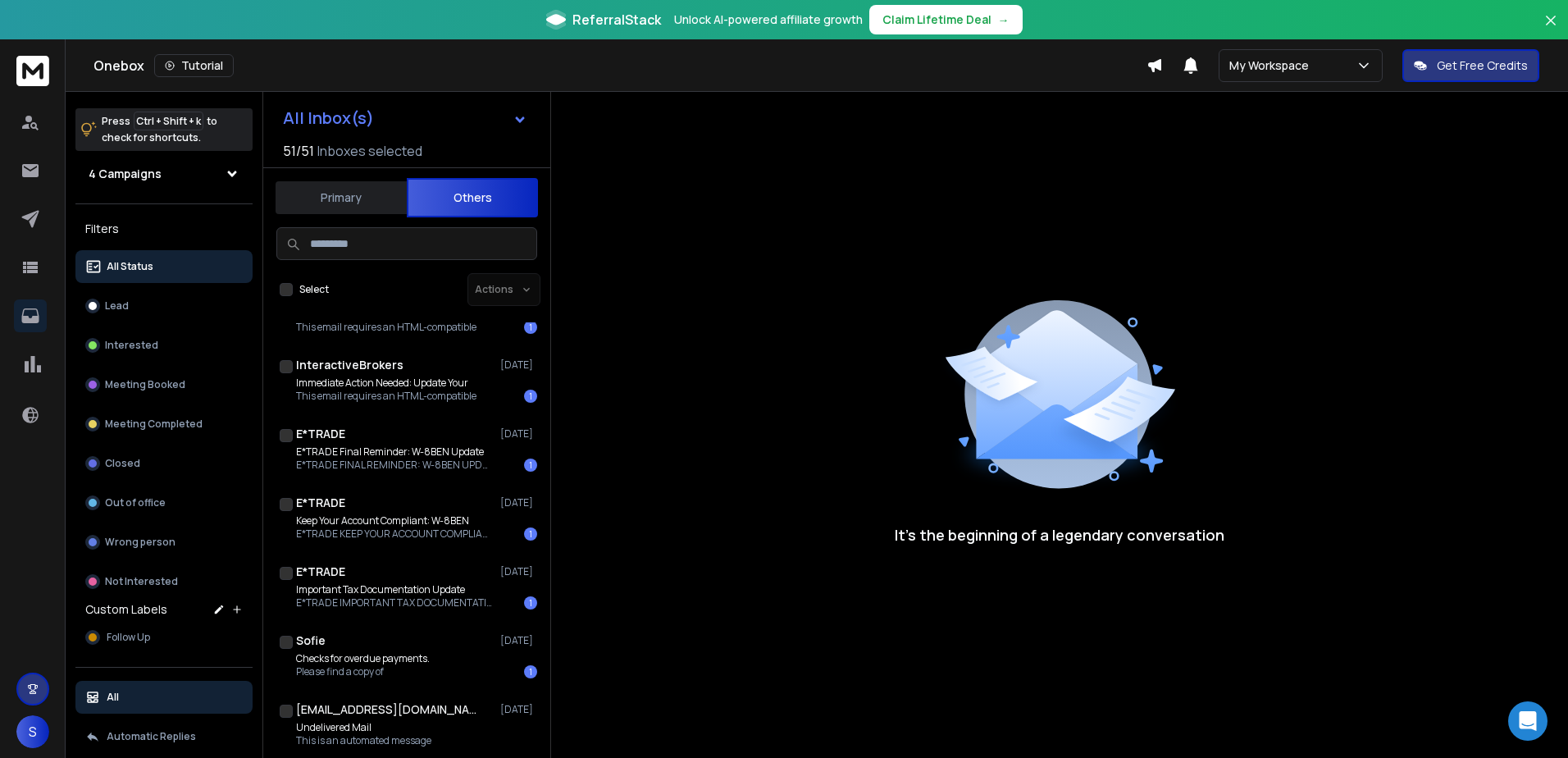
scroll to position [1473, 0]
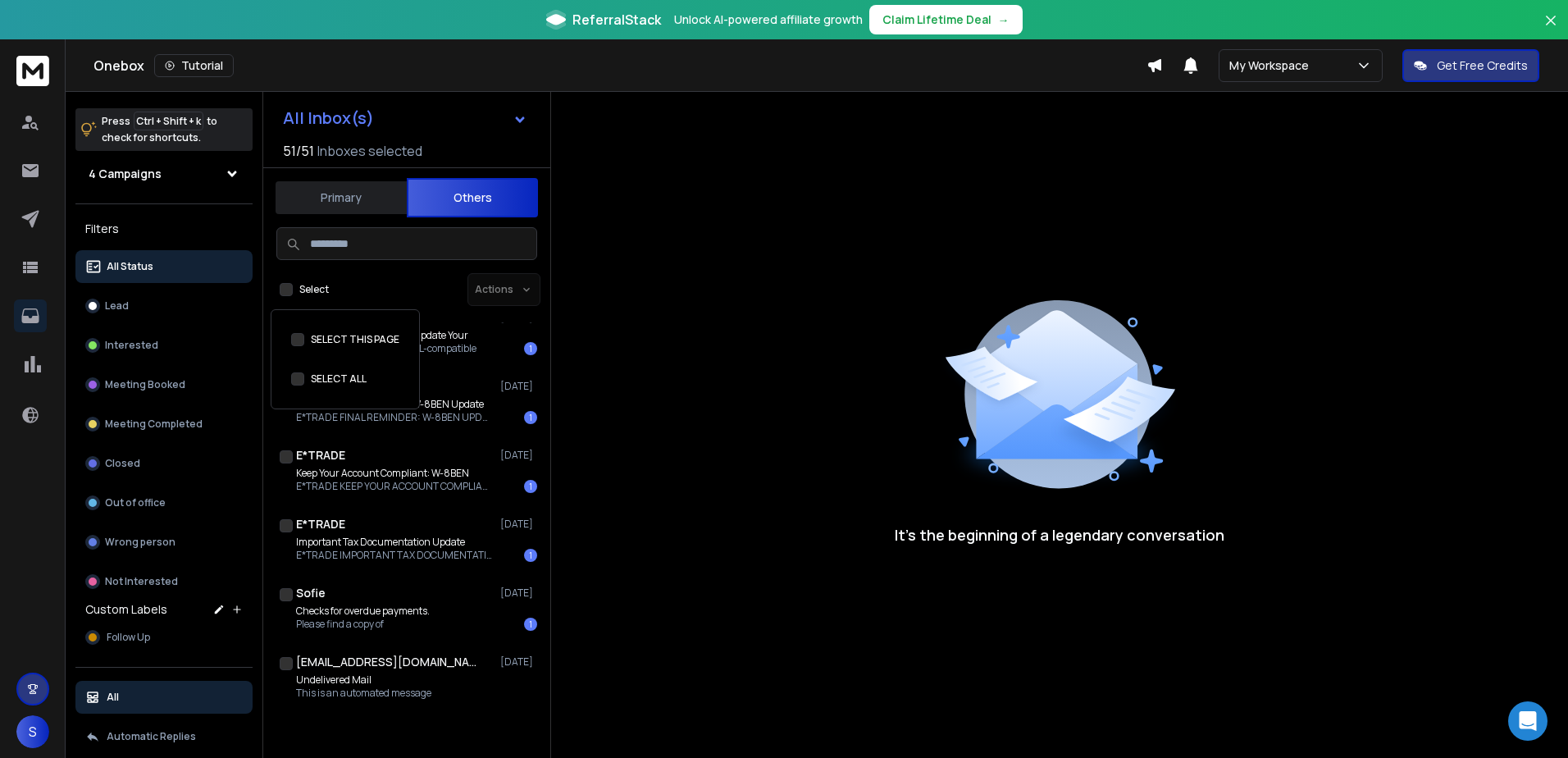
click at [298, 336] on button "SELECT THIS PAGE" at bounding box center [297, 339] width 13 height 13
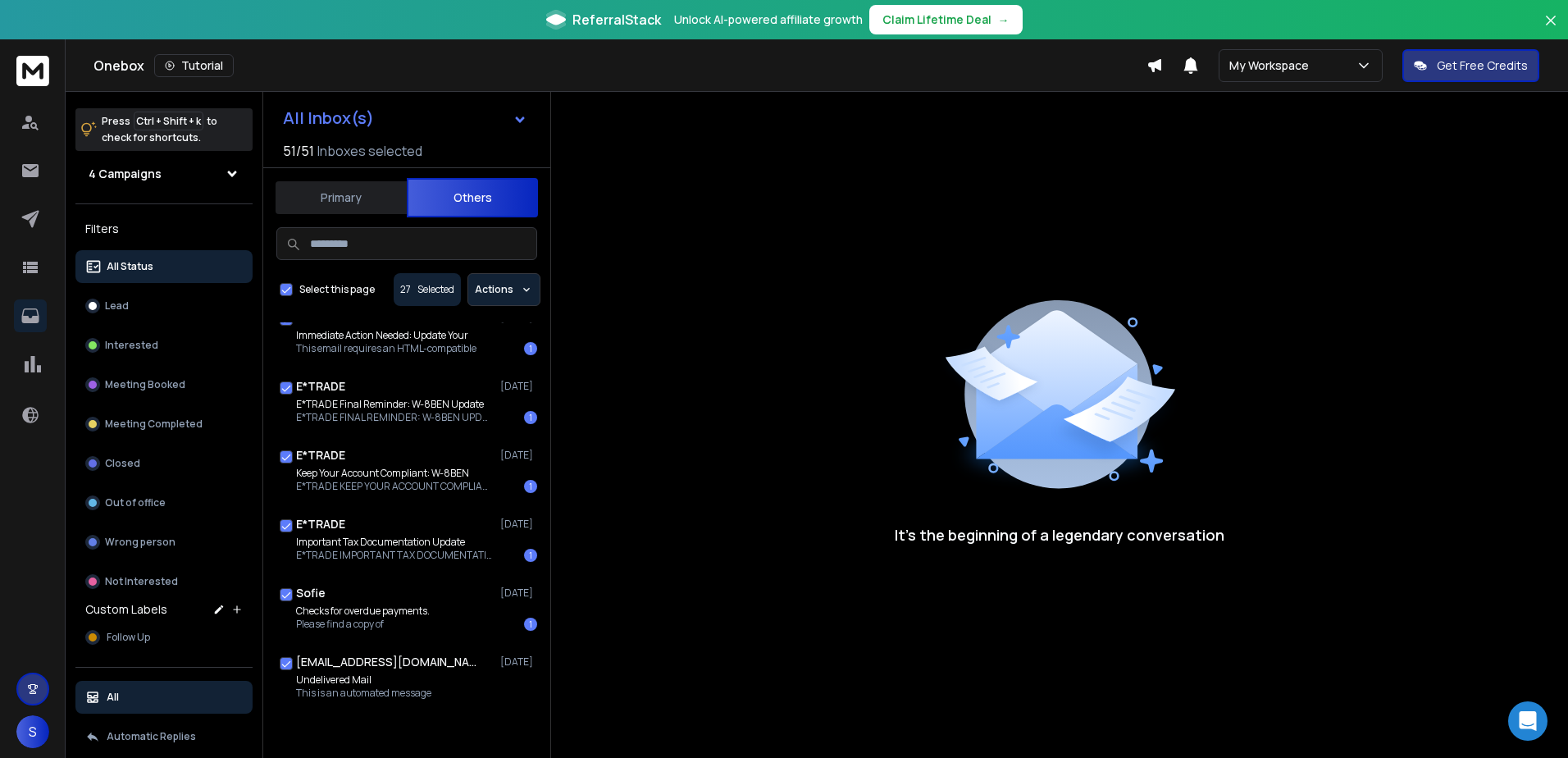
click at [490, 286] on p "Actions" at bounding box center [494, 289] width 38 height 13
click at [512, 325] on div "Delete email" at bounding box center [484, 325] width 90 height 16
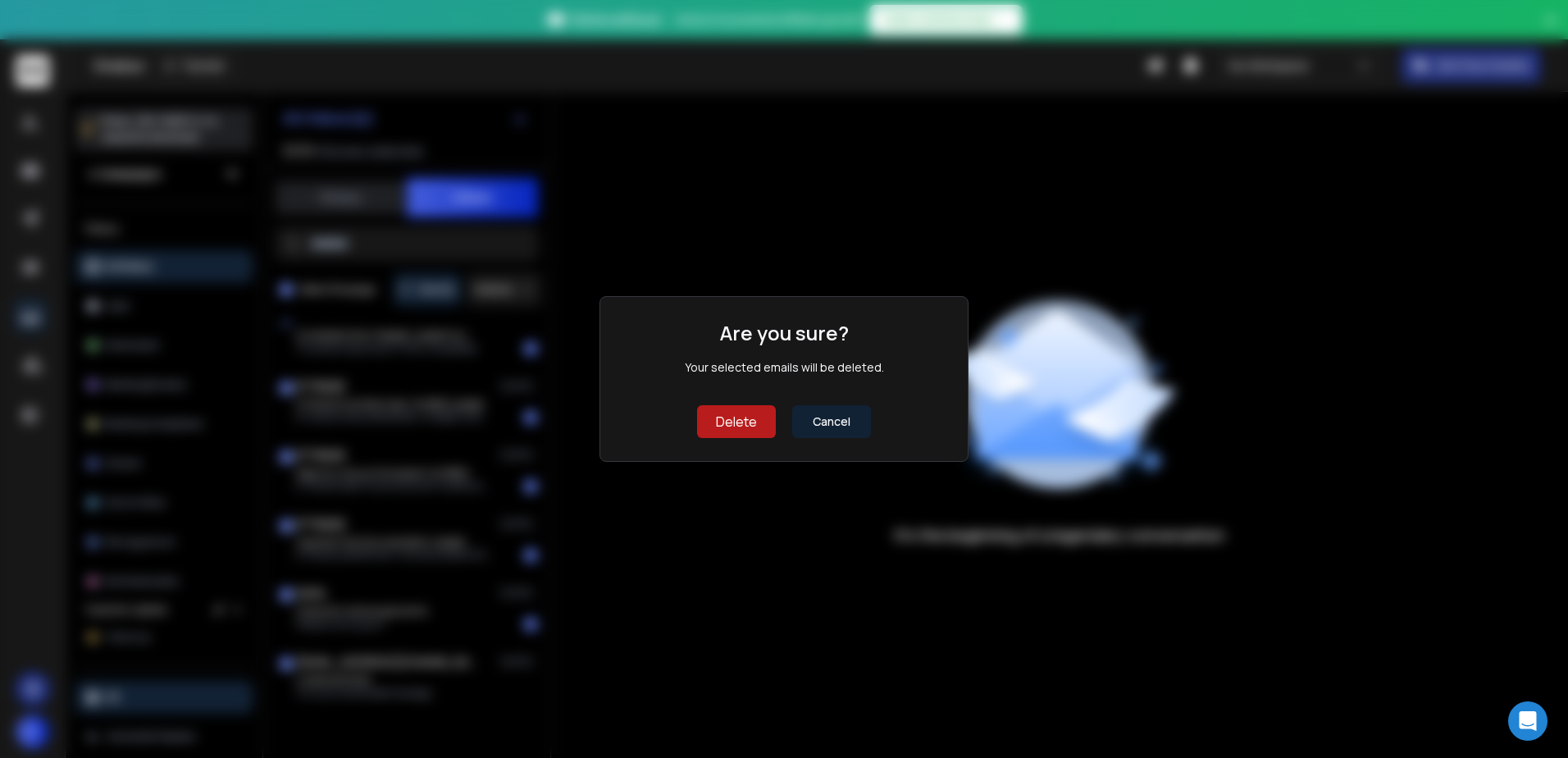
click at [751, 413] on button "Delete" at bounding box center [736, 421] width 79 height 33
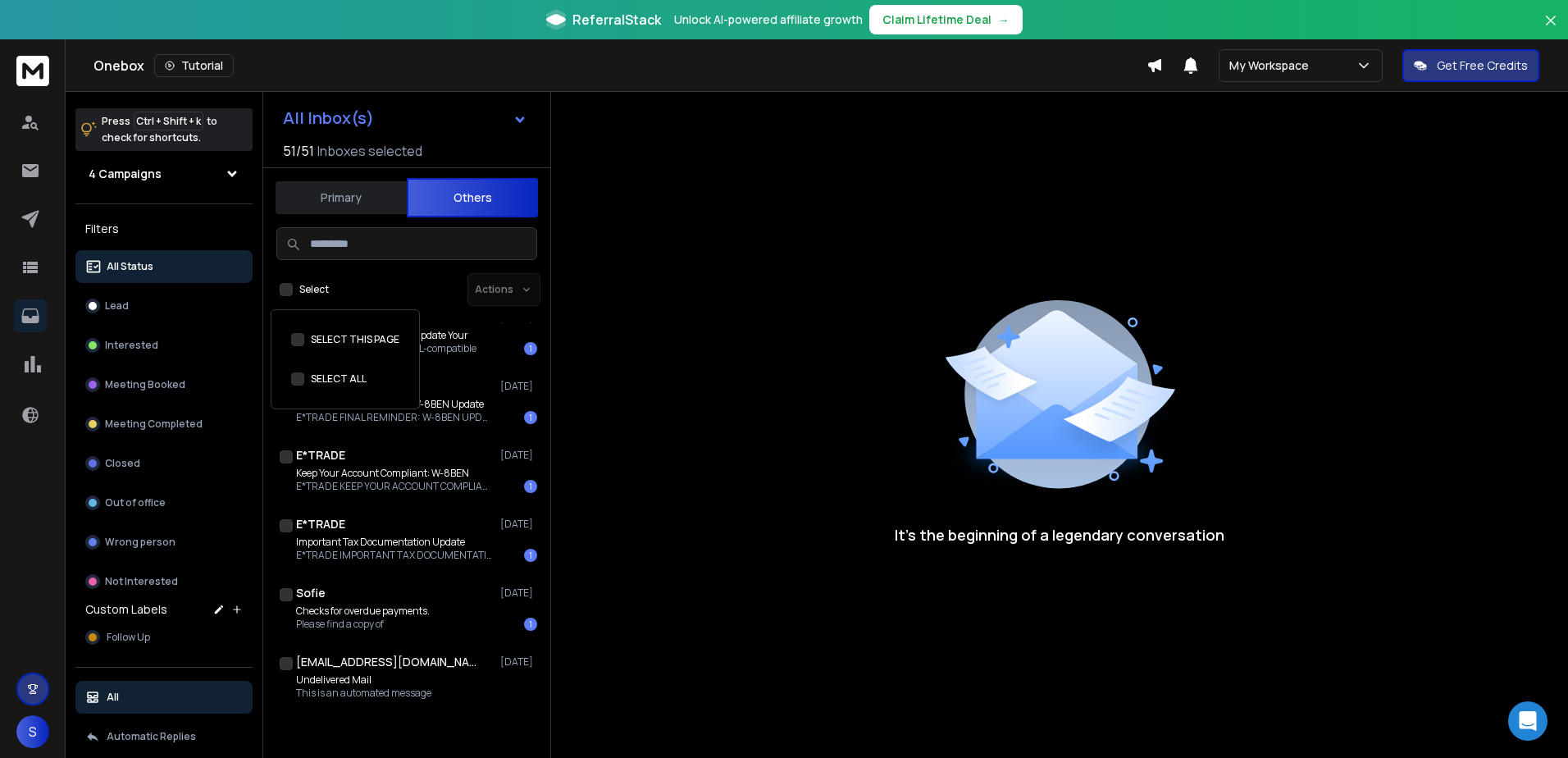
click at [308, 336] on div "SELECT THIS PAGE" at bounding box center [345, 339] width 108 height 13
click at [497, 291] on div "Actions" at bounding box center [504, 289] width 73 height 33
click at [280, 289] on button "SELECT THIS PAGE" at bounding box center [286, 289] width 13 height 13
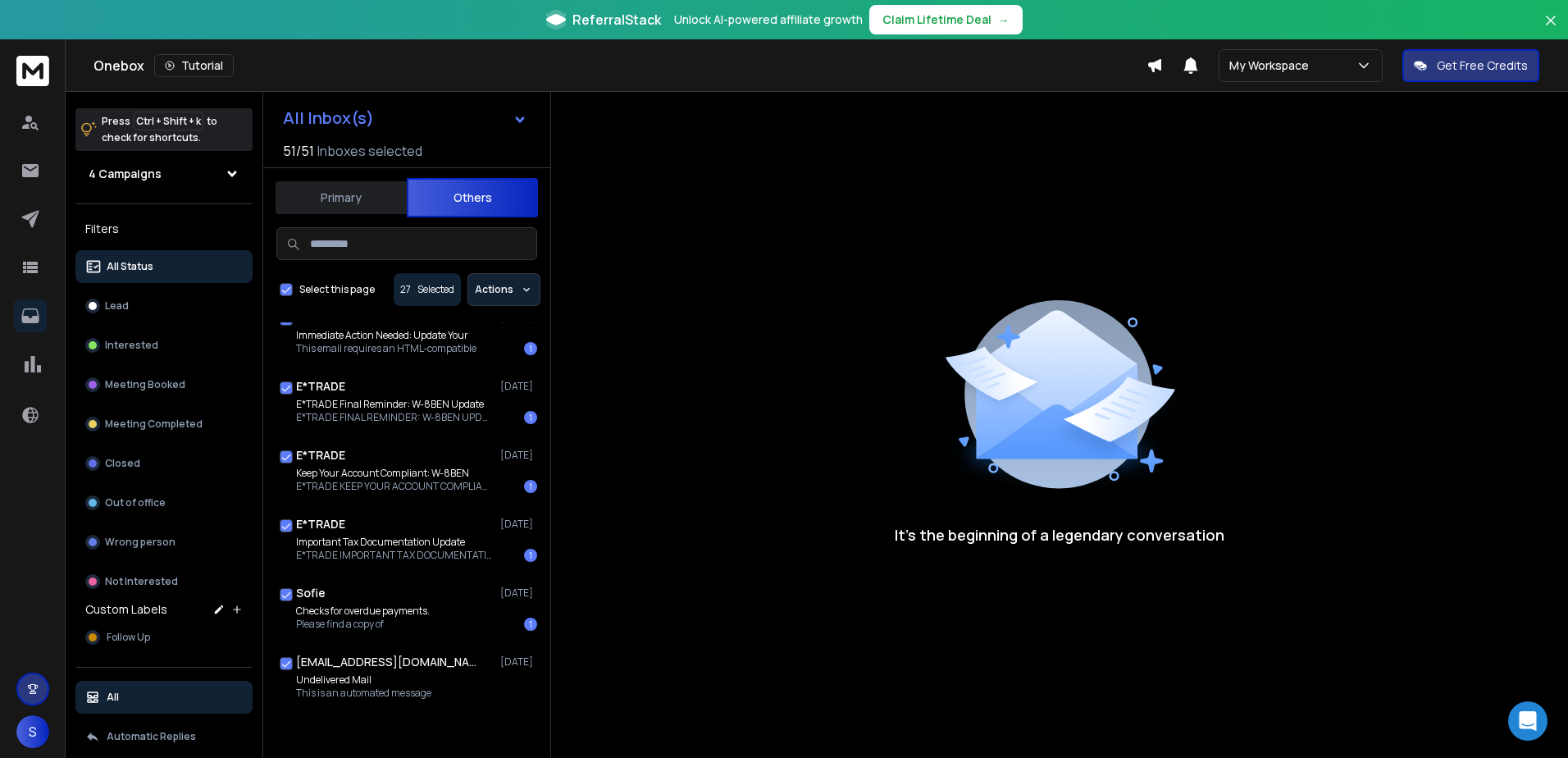
click at [483, 288] on p "Actions" at bounding box center [494, 289] width 38 height 13
click at [483, 327] on div "Delete email" at bounding box center [484, 325] width 90 height 16
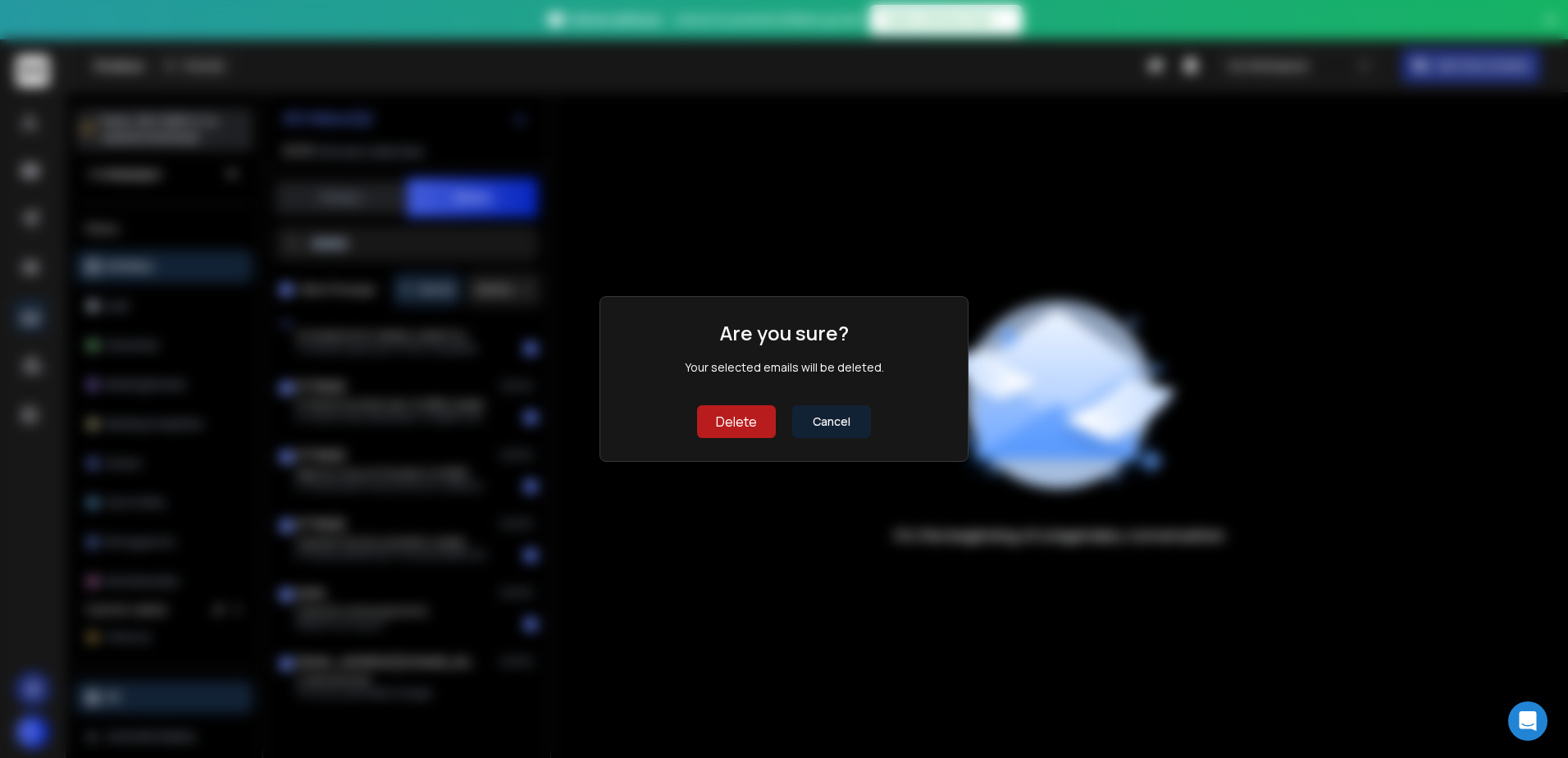
click at [762, 426] on button "Delete" at bounding box center [736, 421] width 79 height 33
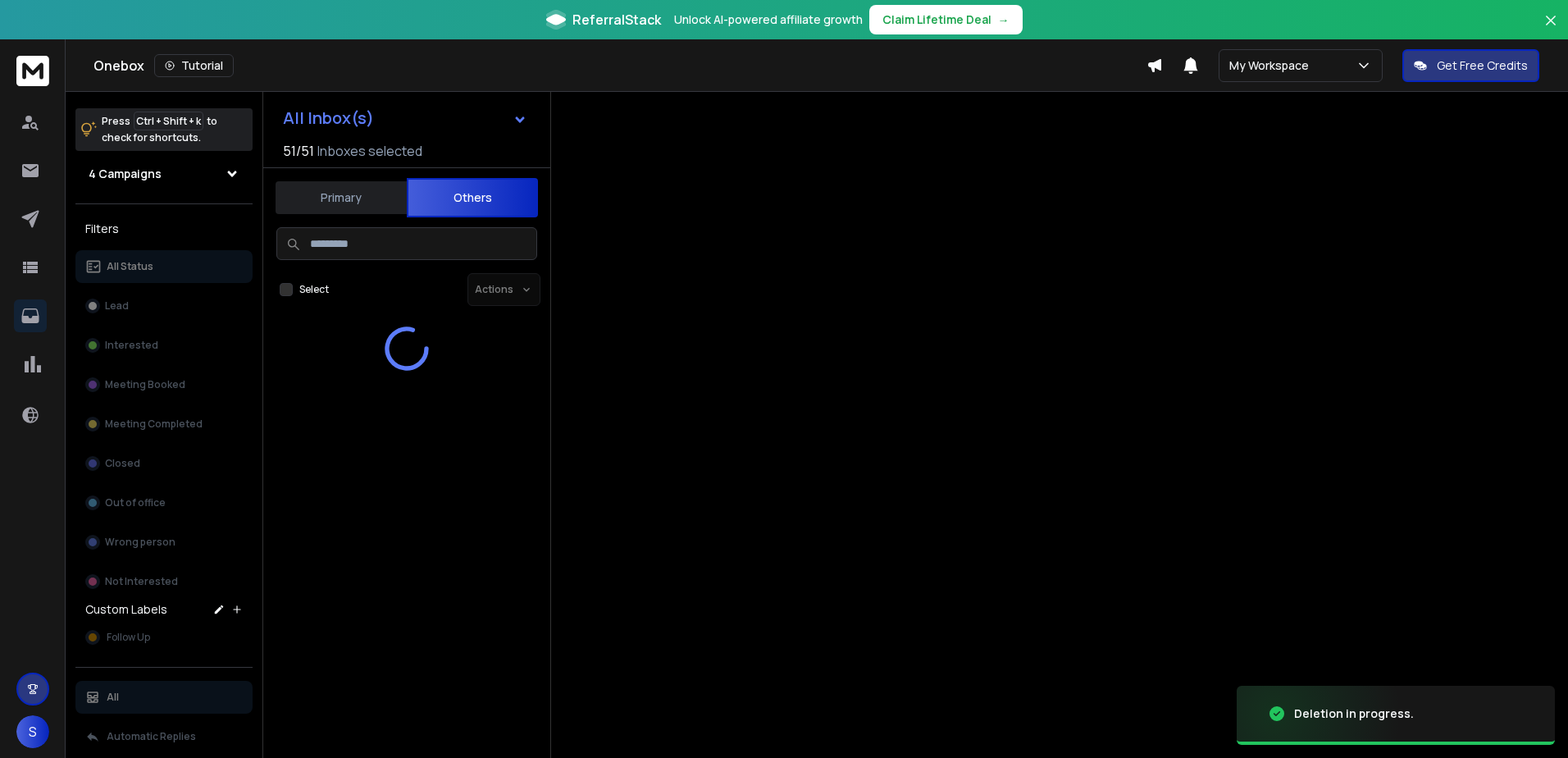
scroll to position [0, 0]
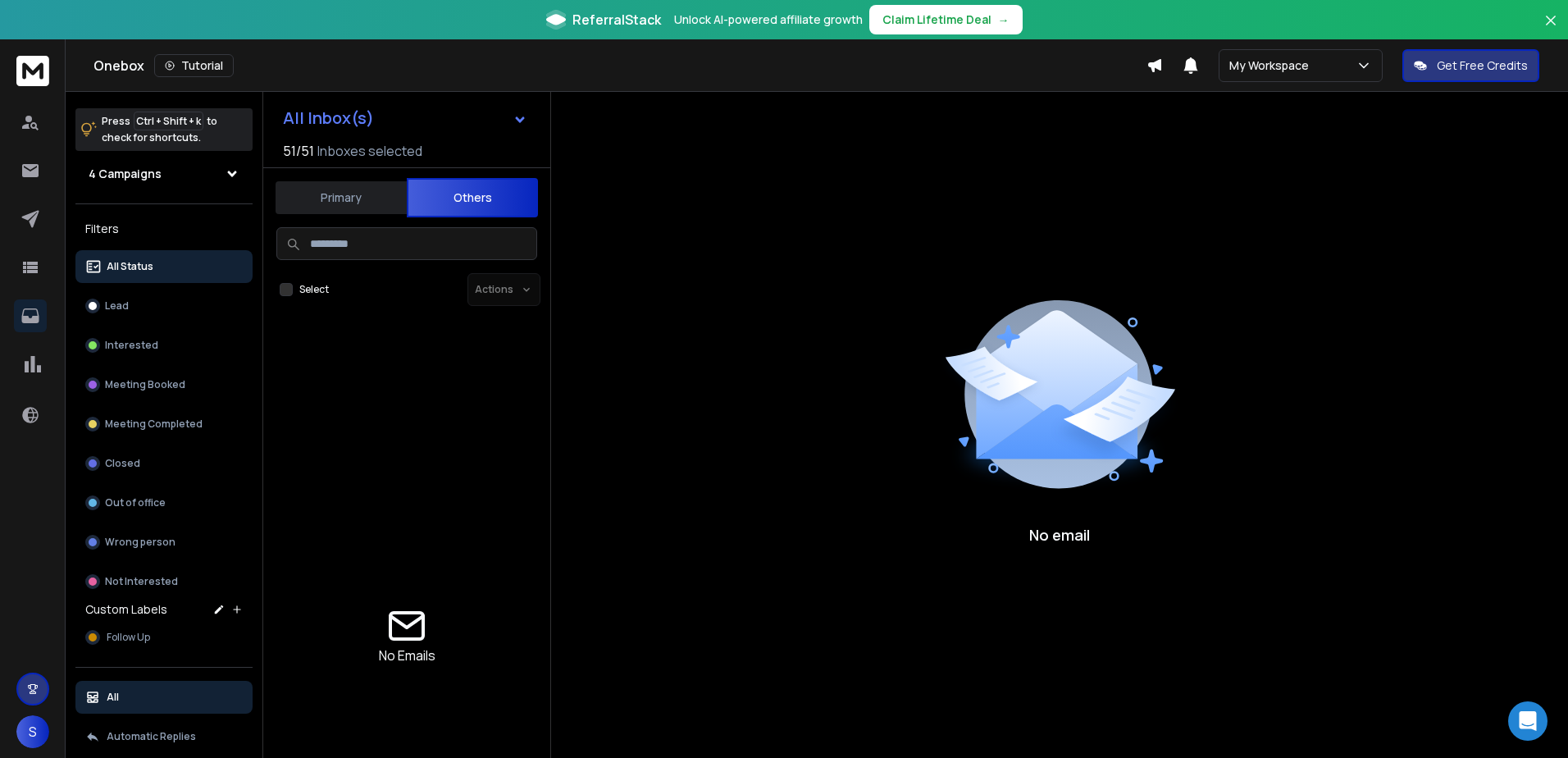
click at [331, 216] on div "Primary Others Select Actions No Emails" at bounding box center [407, 532] width 287 height 702
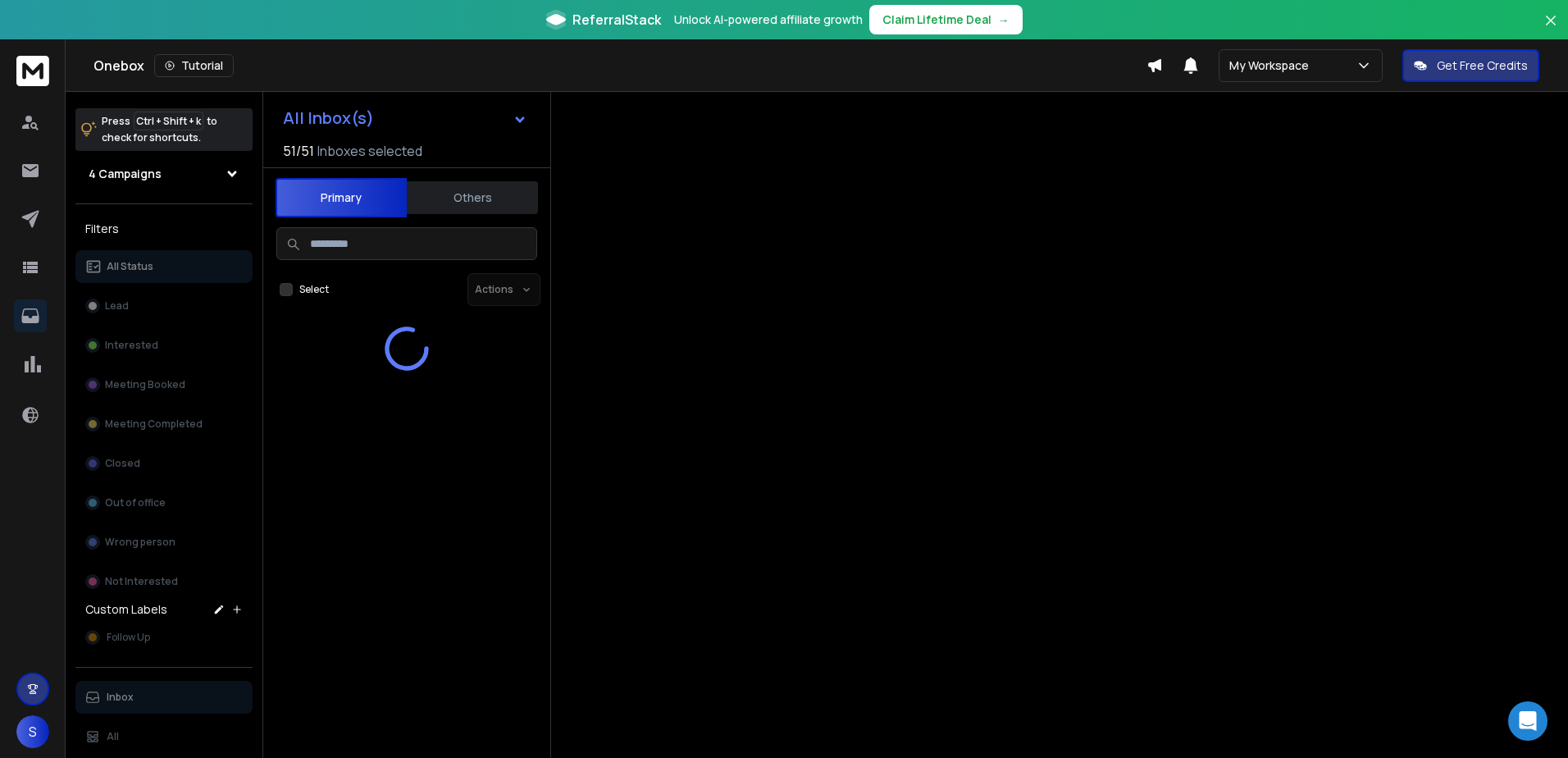
click at [338, 207] on button "Primary" at bounding box center [341, 197] width 131 height 39
